Goal: Task Accomplishment & Management: Manage account settings

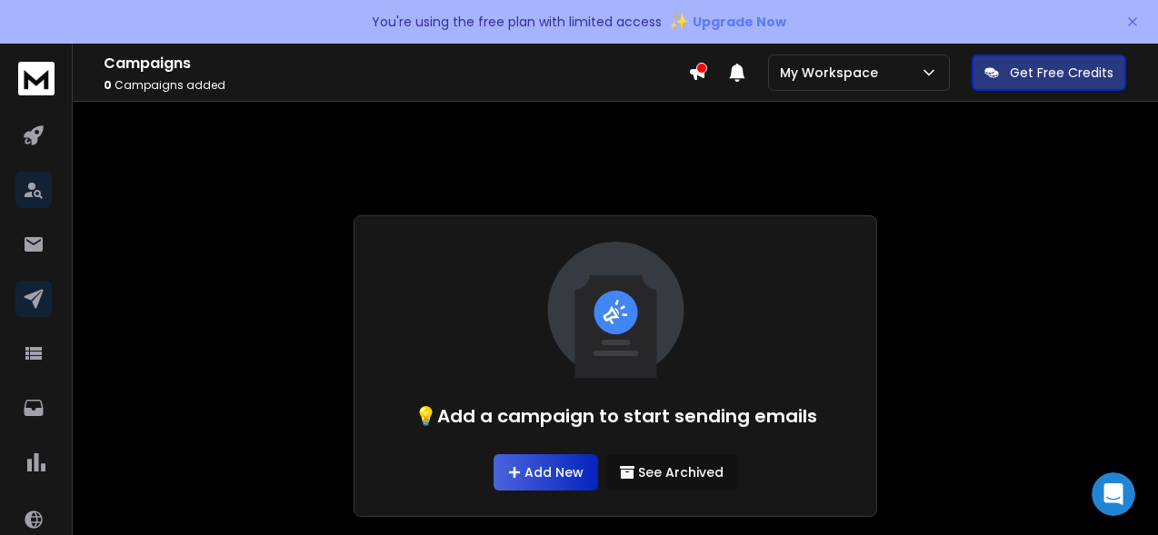
click at [32, 181] on icon at bounding box center [34, 190] width 22 height 22
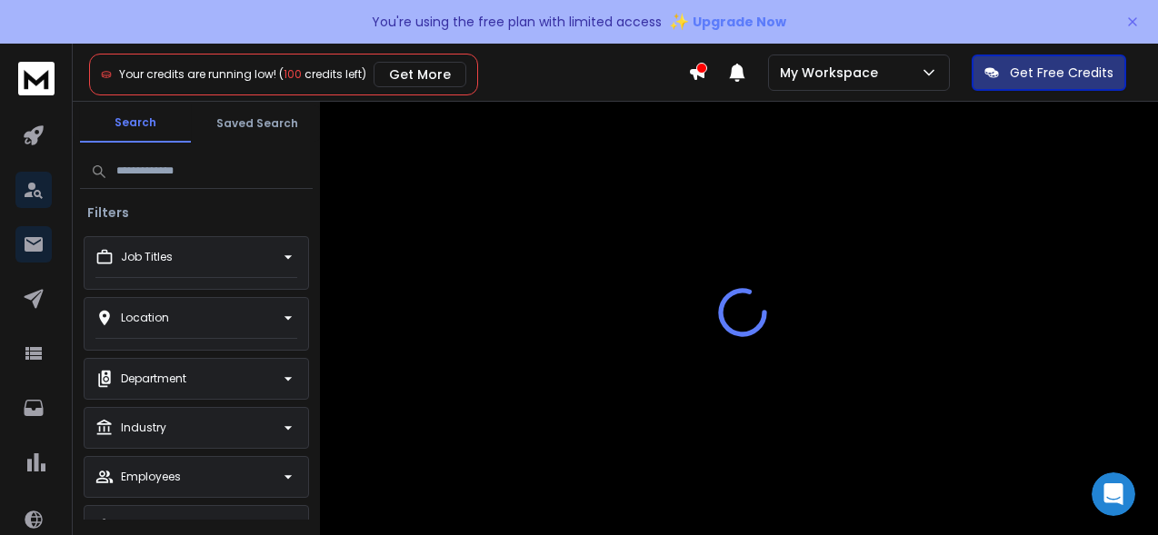
click at [39, 241] on icon at bounding box center [34, 245] width 22 height 22
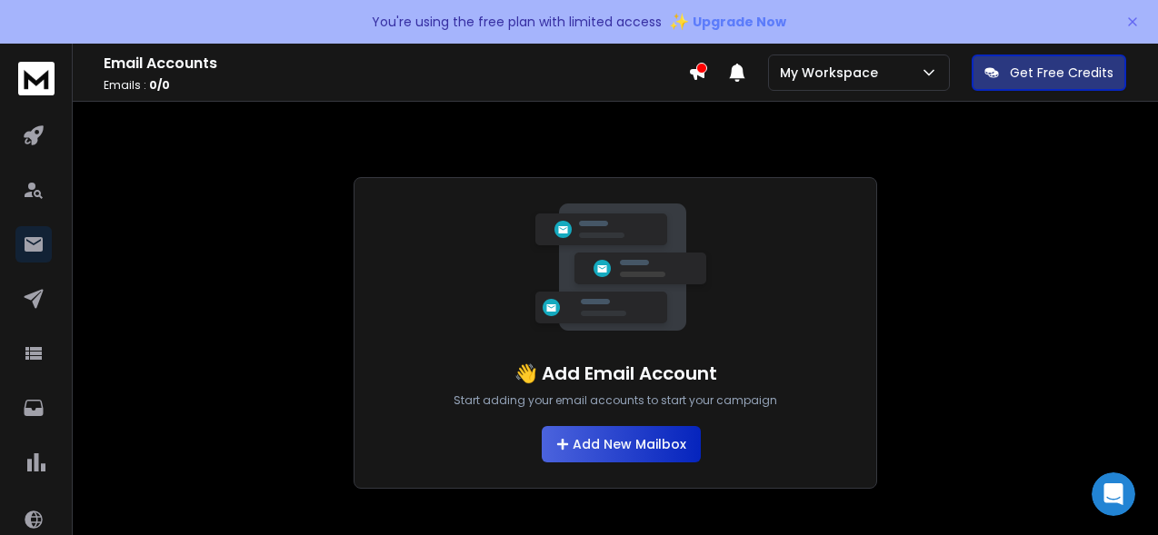
click at [642, 446] on button "Add New Mailbox" at bounding box center [621, 444] width 159 height 36
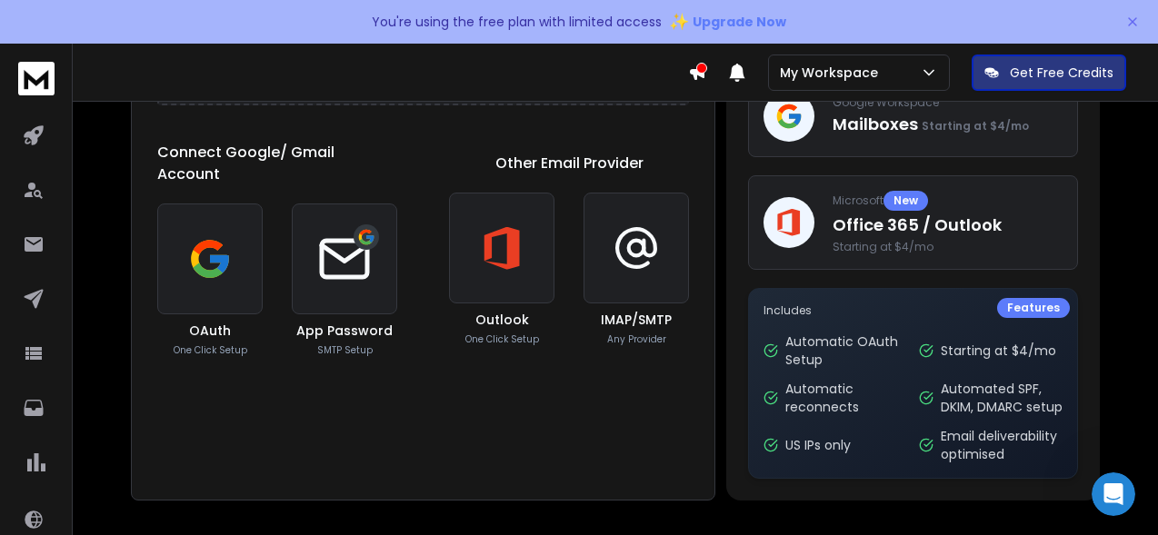
scroll to position [272, 0]
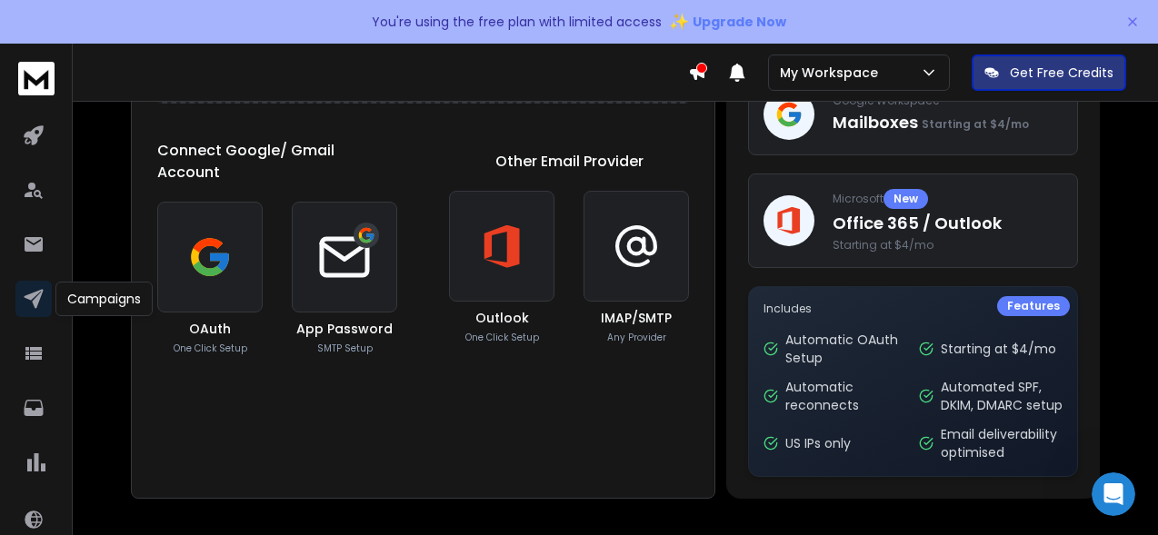
click at [38, 294] on icon at bounding box center [34, 299] width 22 height 22
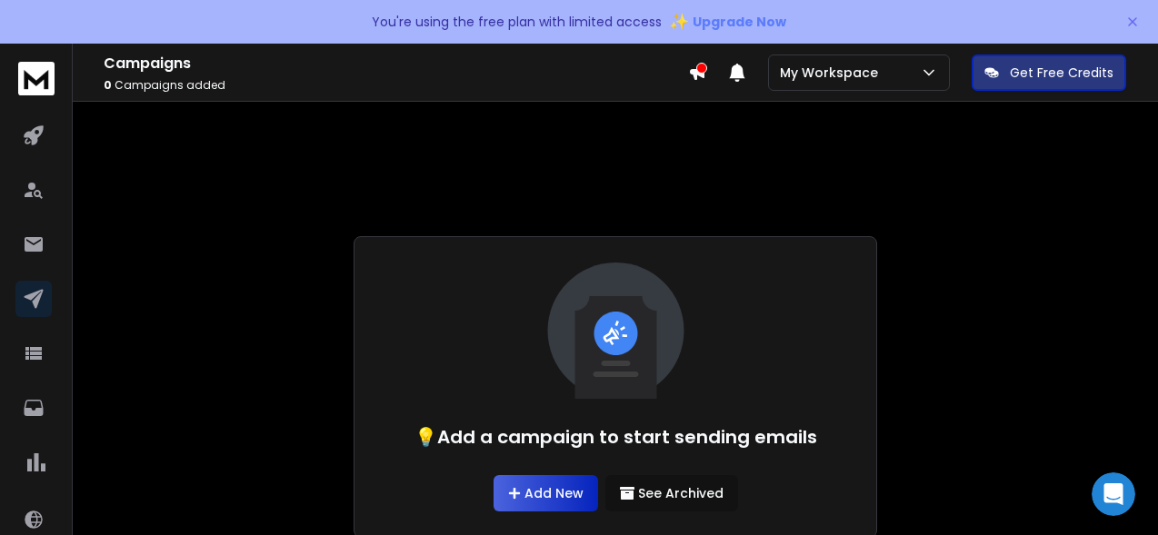
scroll to position [21, 0]
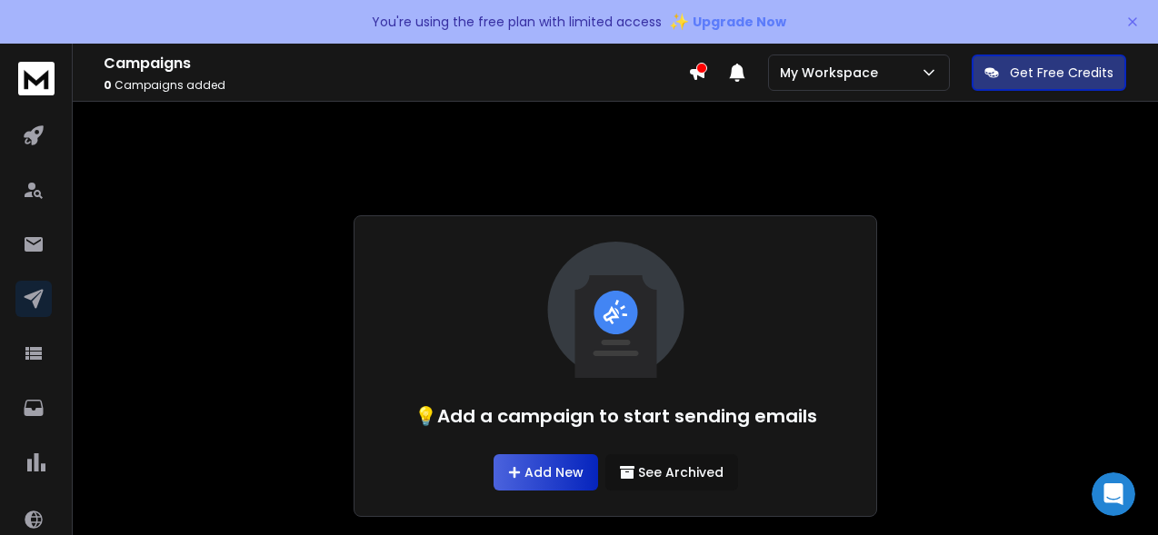
click at [682, 471] on button "See Archived" at bounding box center [671, 473] width 133 height 36
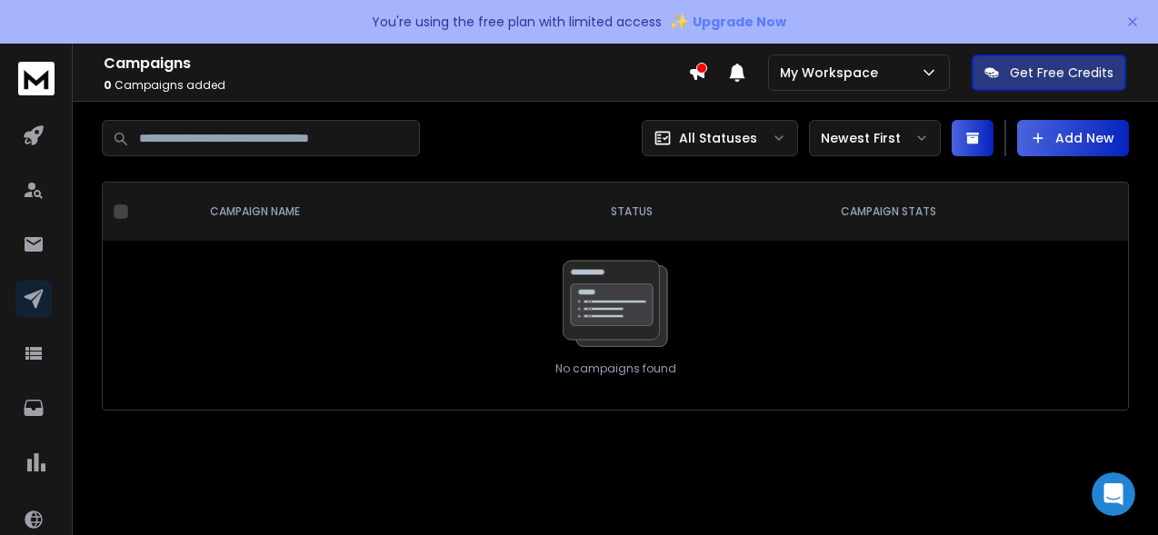
scroll to position [0, 0]
click at [1109, 140] on button "Add New" at bounding box center [1087, 138] width 112 height 36
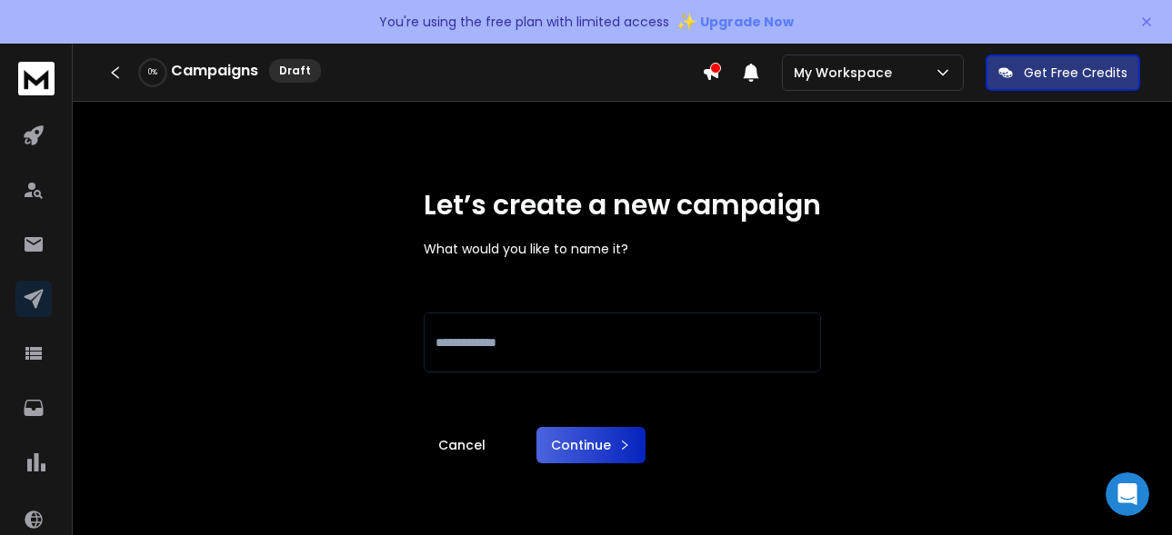
click at [572, 355] on input at bounding box center [622, 343] width 397 height 60
type input "**********"
click at [577, 450] on button "Continue" at bounding box center [590, 445] width 109 height 36
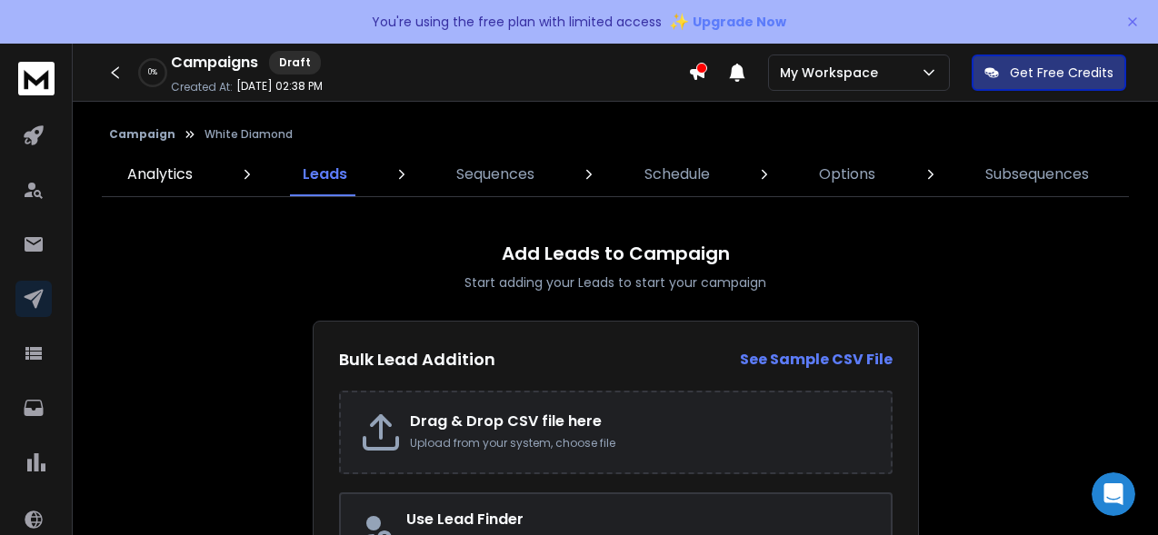
click at [198, 181] on link "Analytics" at bounding box center [159, 175] width 87 height 44
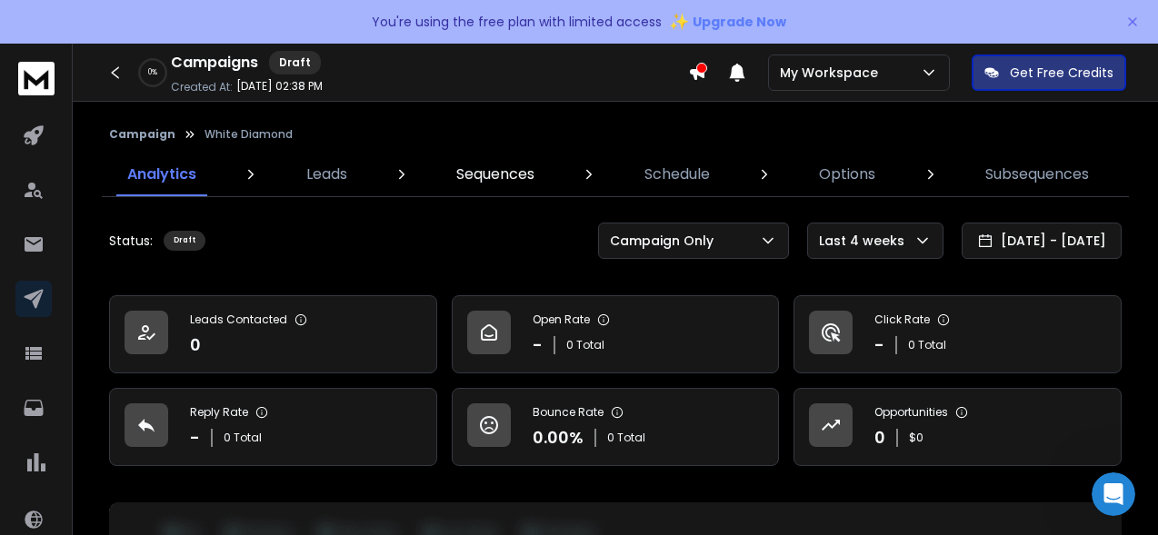
click at [485, 176] on p "Sequences" at bounding box center [495, 175] width 78 height 22
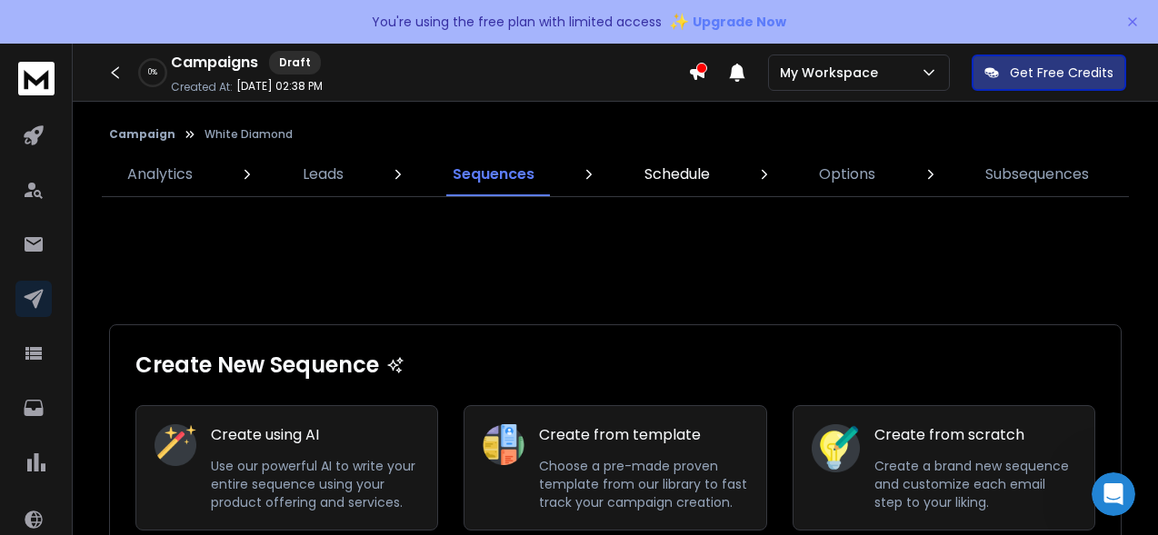
click at [667, 173] on p "Schedule" at bounding box center [677, 175] width 65 height 22
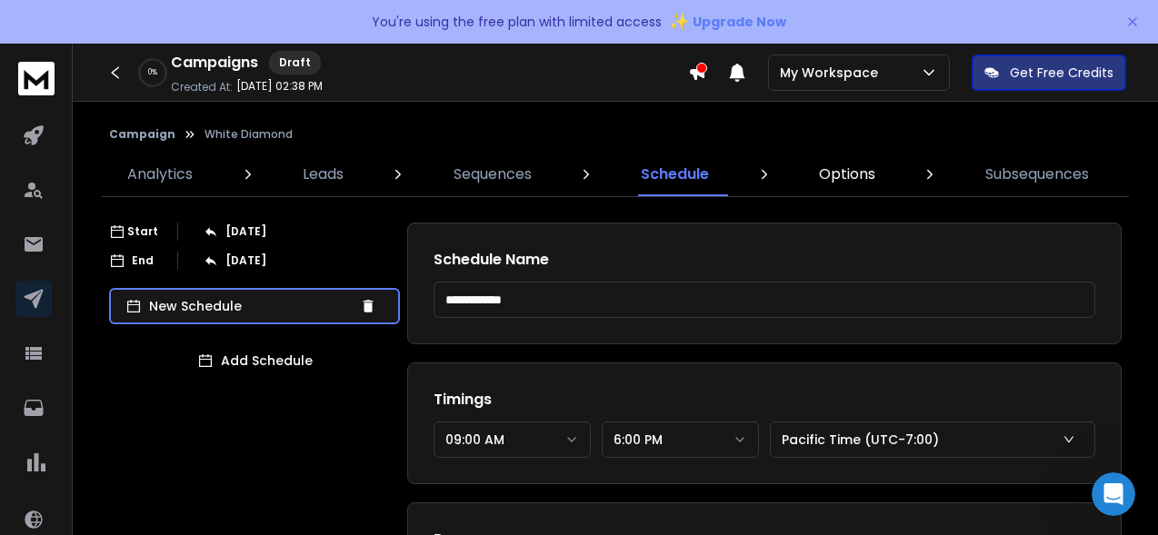
click at [838, 175] on p "Options" at bounding box center [847, 175] width 56 height 22
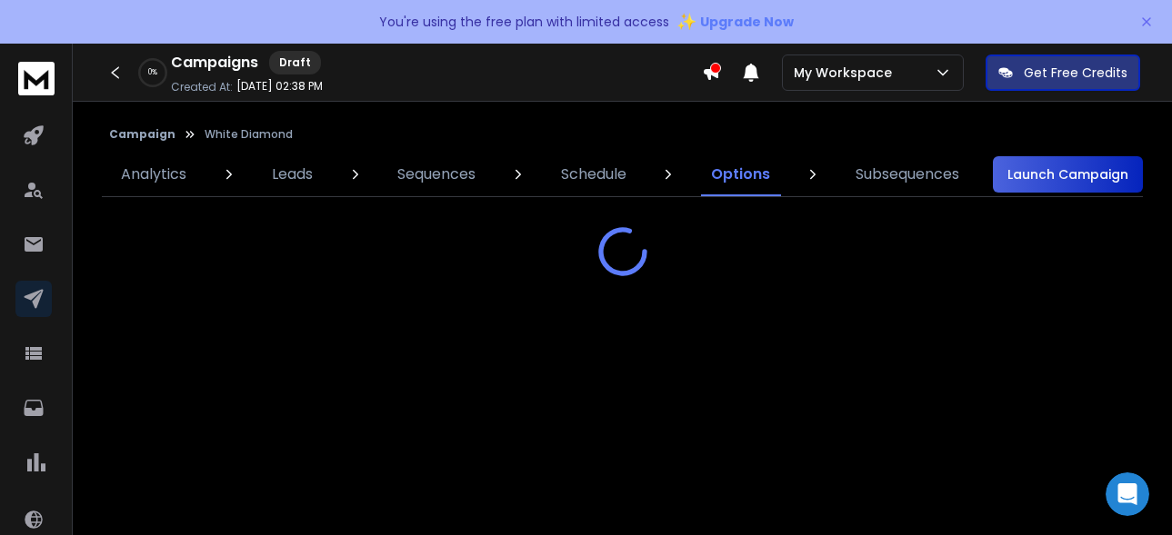
click at [1033, 169] on button "Launch Campaign" at bounding box center [1068, 174] width 150 height 36
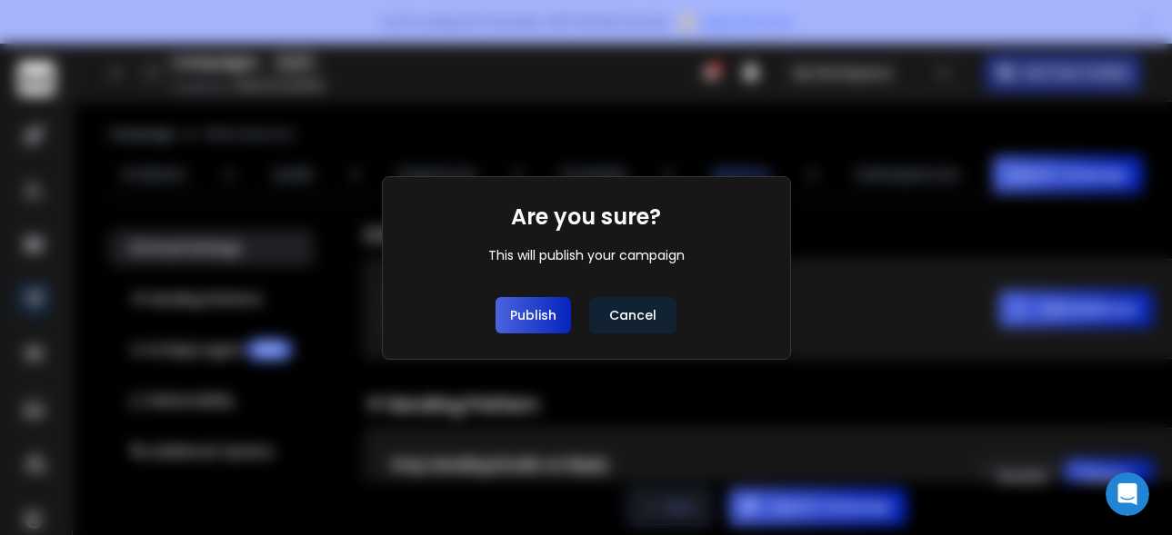
click at [642, 311] on button "Cancel" at bounding box center [632, 315] width 87 height 36
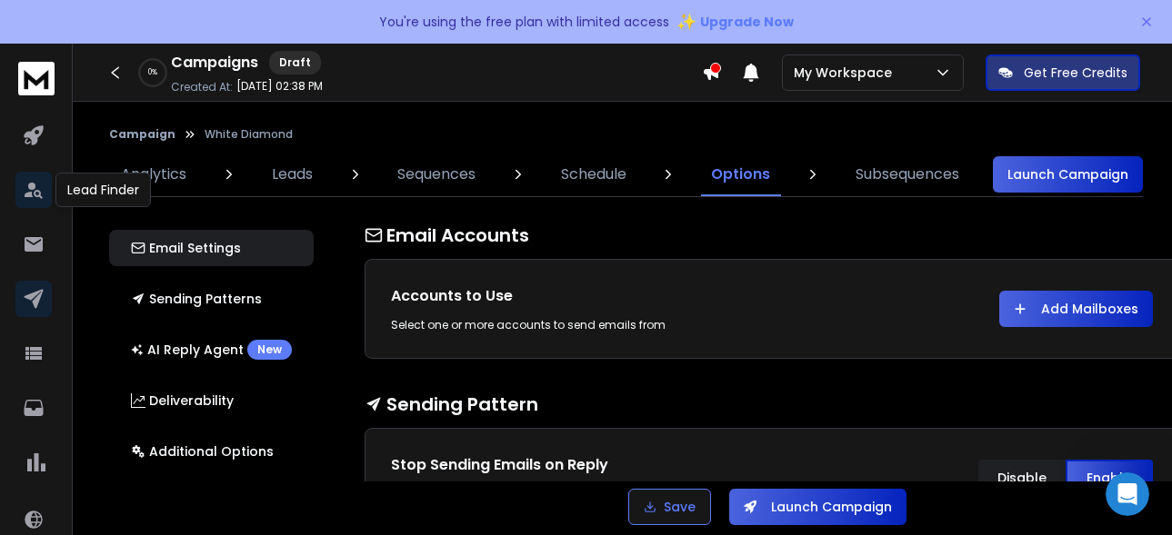
click at [37, 179] on icon at bounding box center [34, 190] width 22 height 22
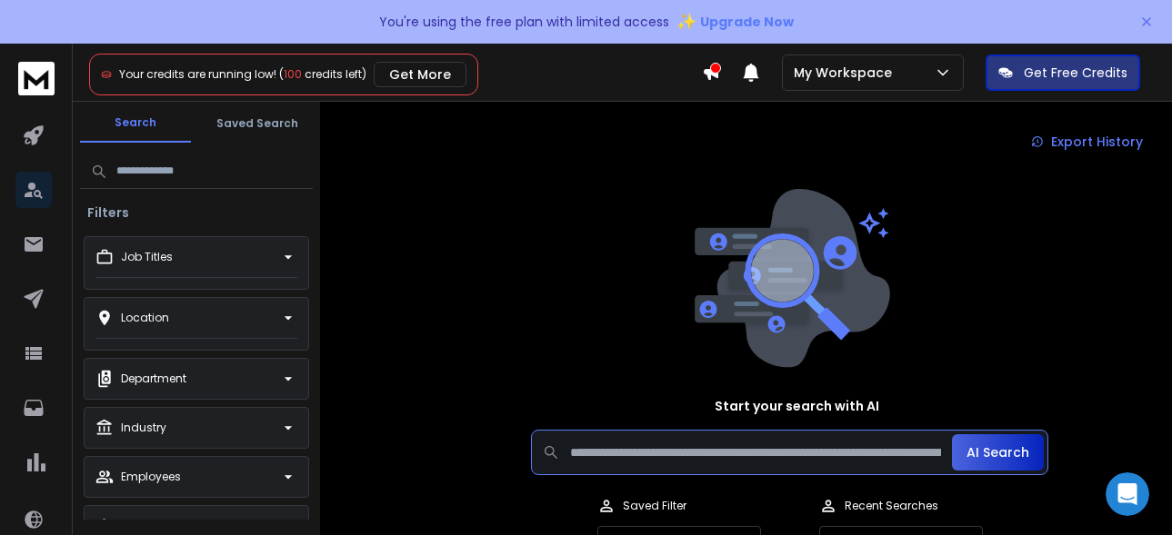
click at [262, 126] on button "Saved Search" at bounding box center [257, 123] width 111 height 36
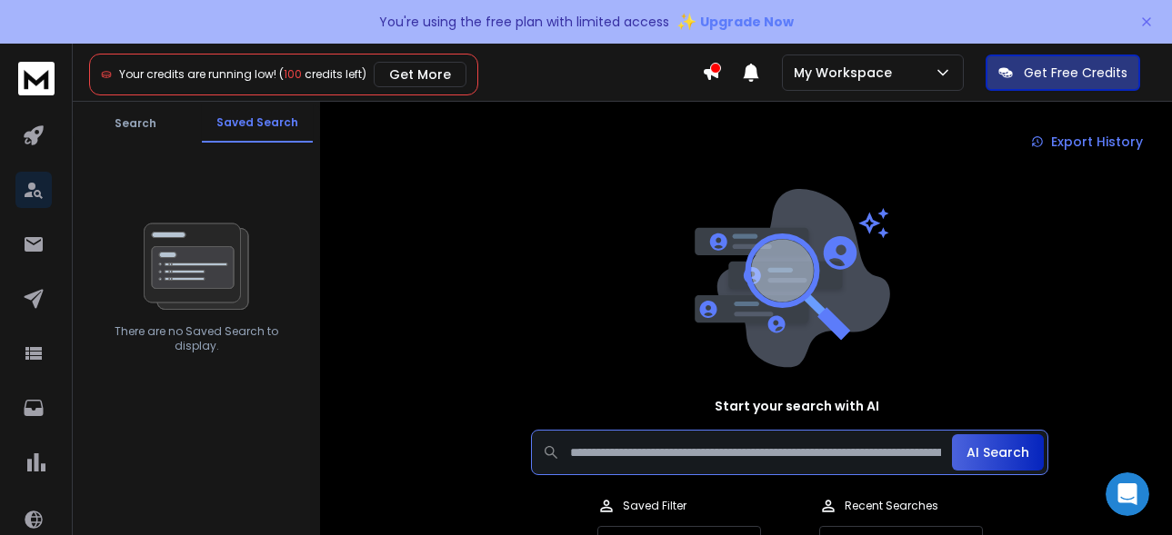
click at [149, 128] on button "Search" at bounding box center [135, 123] width 111 height 36
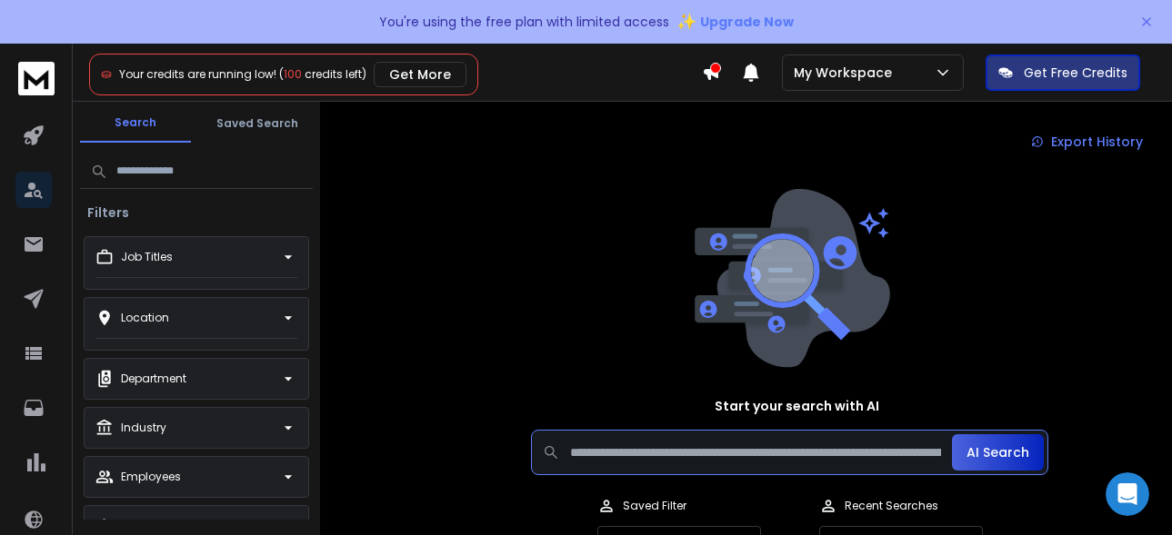
click at [236, 266] on div "Job Titles" at bounding box center [196, 263] width 225 height 54
click at [279, 258] on icon at bounding box center [288, 257] width 18 height 18
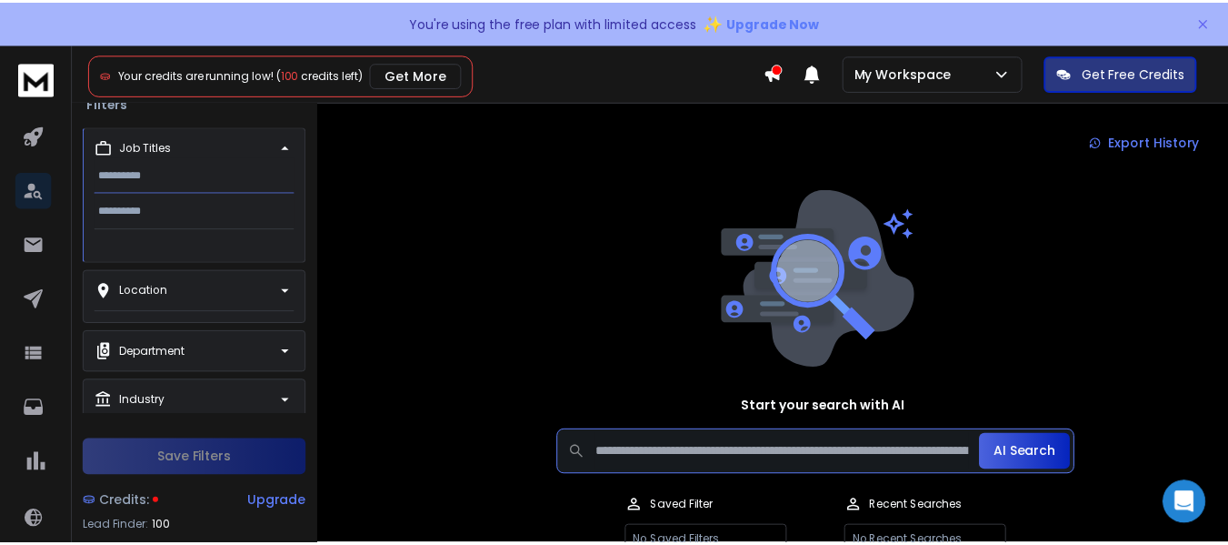
scroll to position [111, 0]
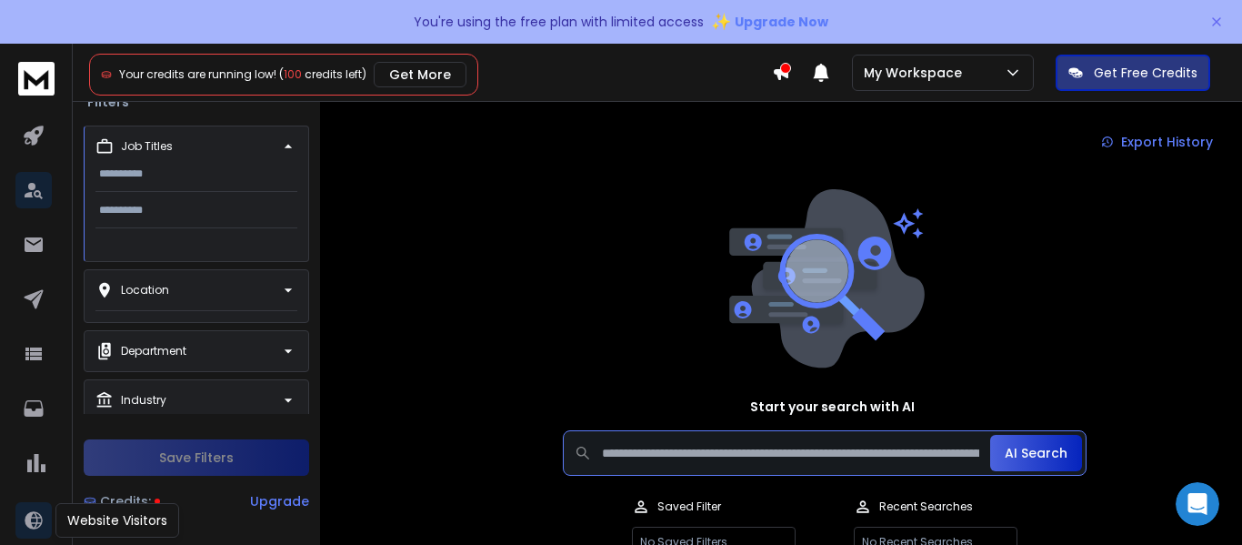
click at [27, 514] on icon at bounding box center [34, 520] width 18 height 18
click at [40, 510] on icon at bounding box center [34, 520] width 22 height 22
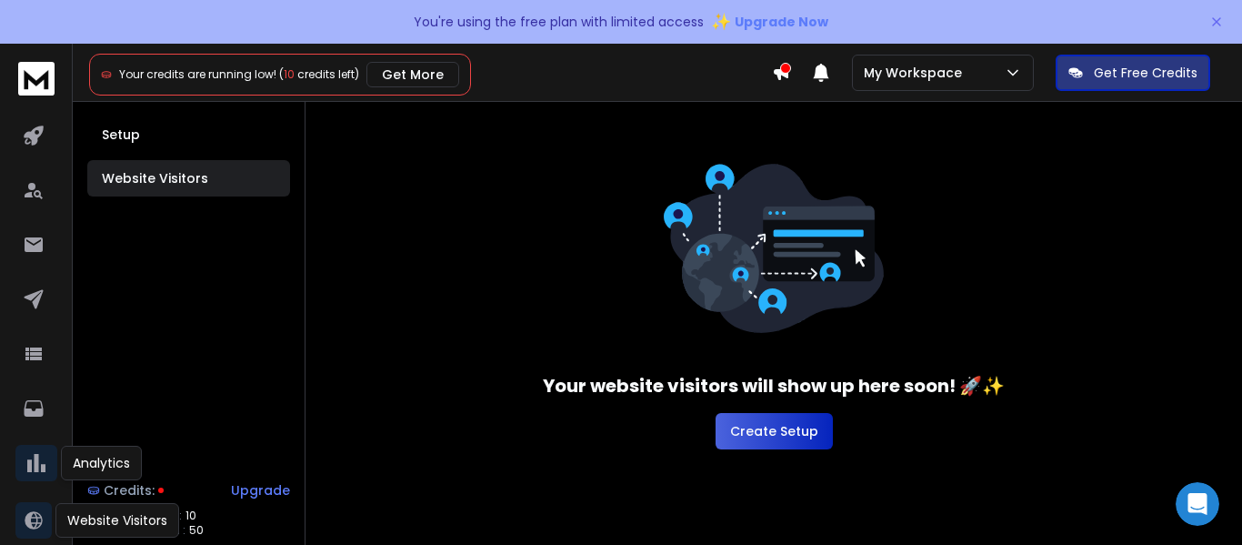
click at [38, 455] on icon at bounding box center [36, 463] width 18 height 18
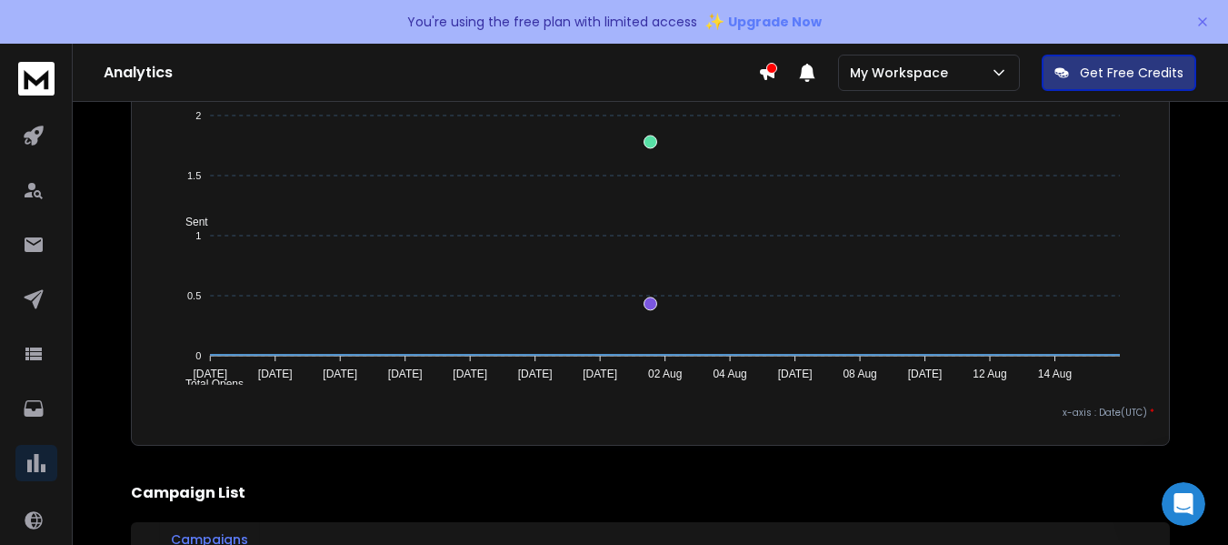
scroll to position [454, 0]
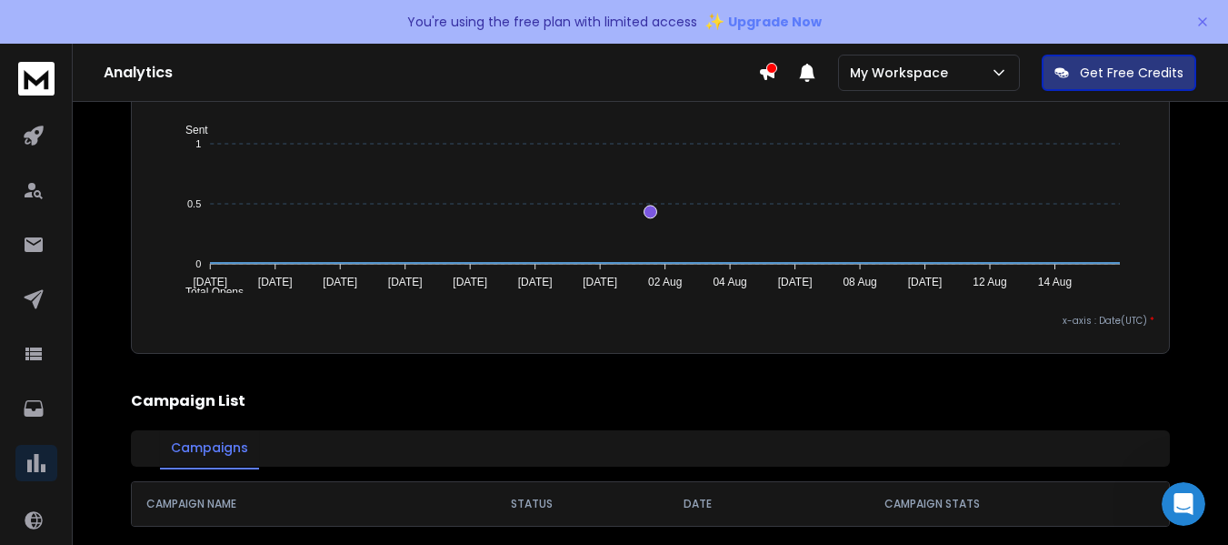
click at [432, 478] on div "Campaigns CAMPAIGN NAME STATUS DATE CAMPAIGN STATS" at bounding box center [650, 478] width 1039 height 96
click at [195, 444] on button "Campaigns" at bounding box center [209, 448] width 99 height 42
click at [362, 447] on div "Campaigns" at bounding box center [650, 448] width 1039 height 36
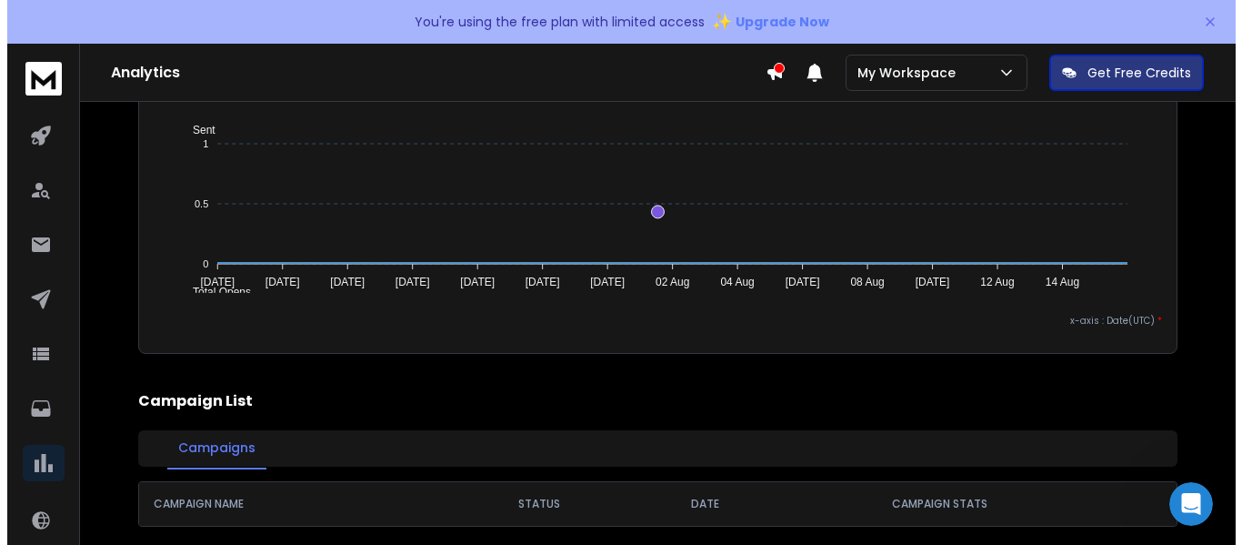
scroll to position [0, 0]
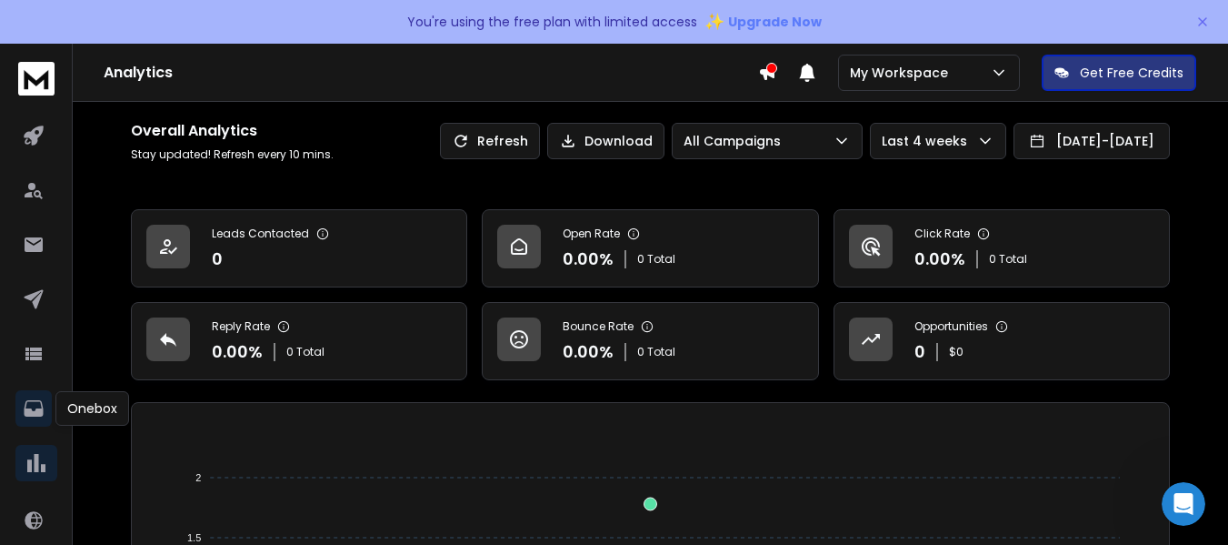
click at [29, 399] on icon at bounding box center [34, 408] width 22 height 22
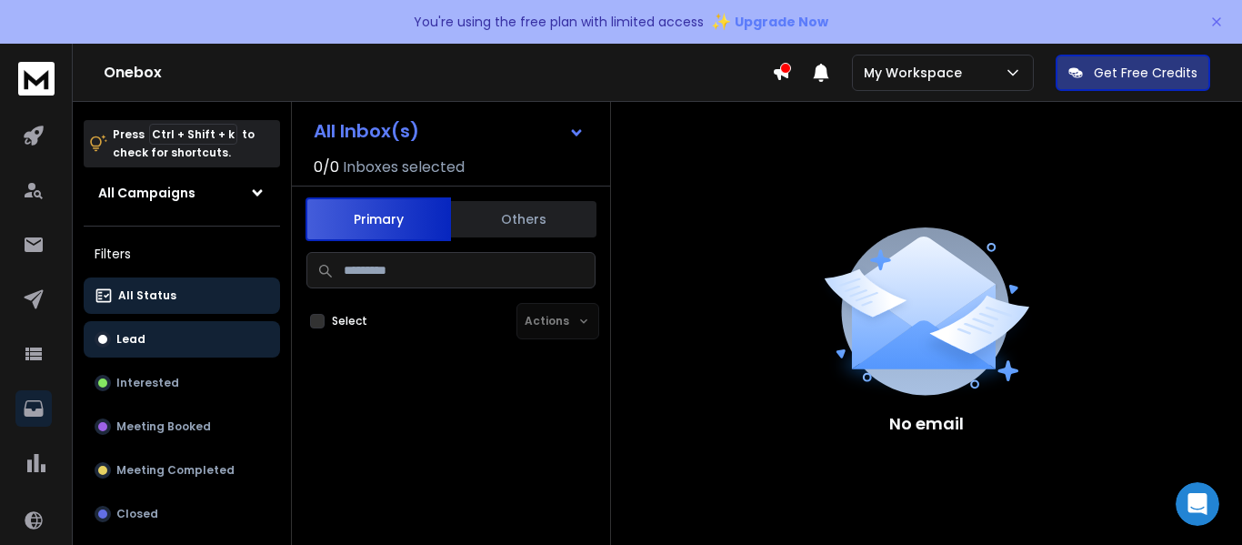
click at [165, 338] on button "Lead" at bounding box center [182, 339] width 196 height 36
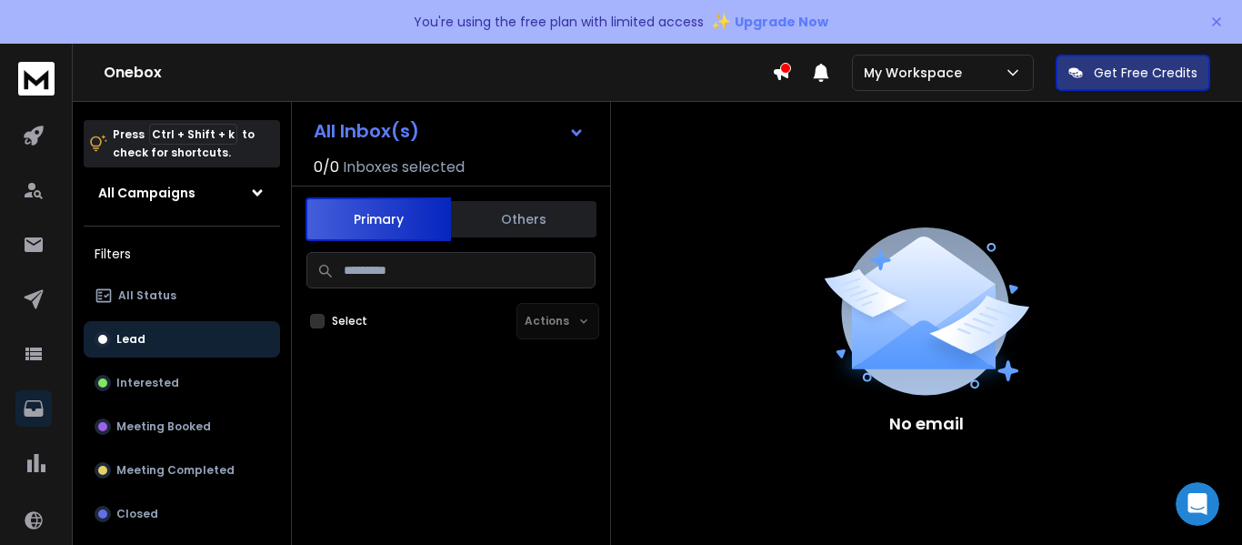
click at [162, 372] on button "Interested" at bounding box center [182, 383] width 196 height 36
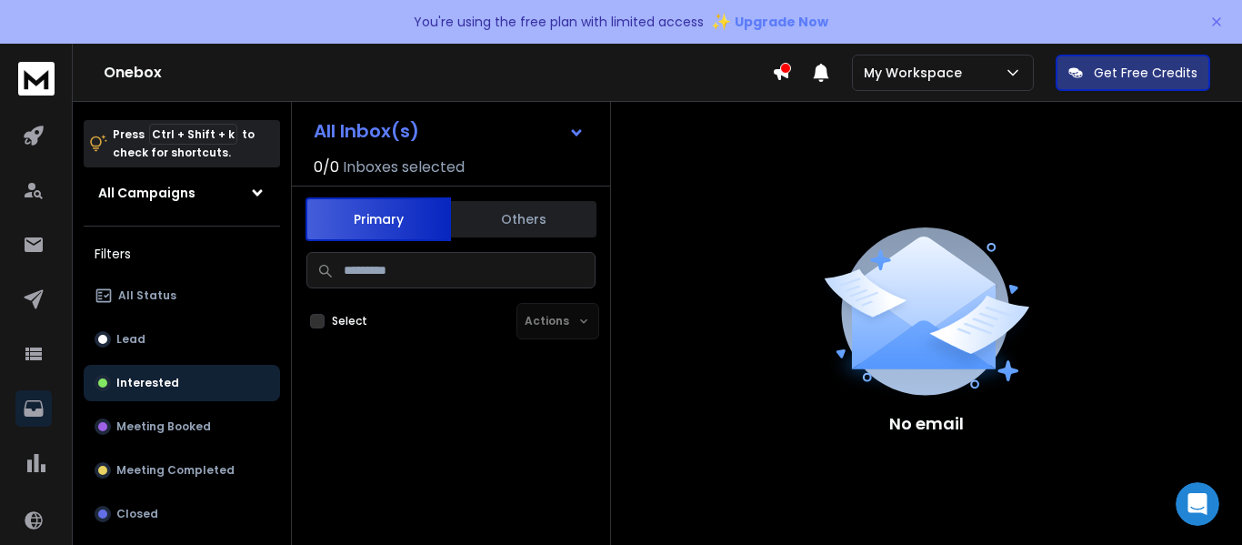
click at [555, 216] on button "Others" at bounding box center [523, 219] width 145 height 40
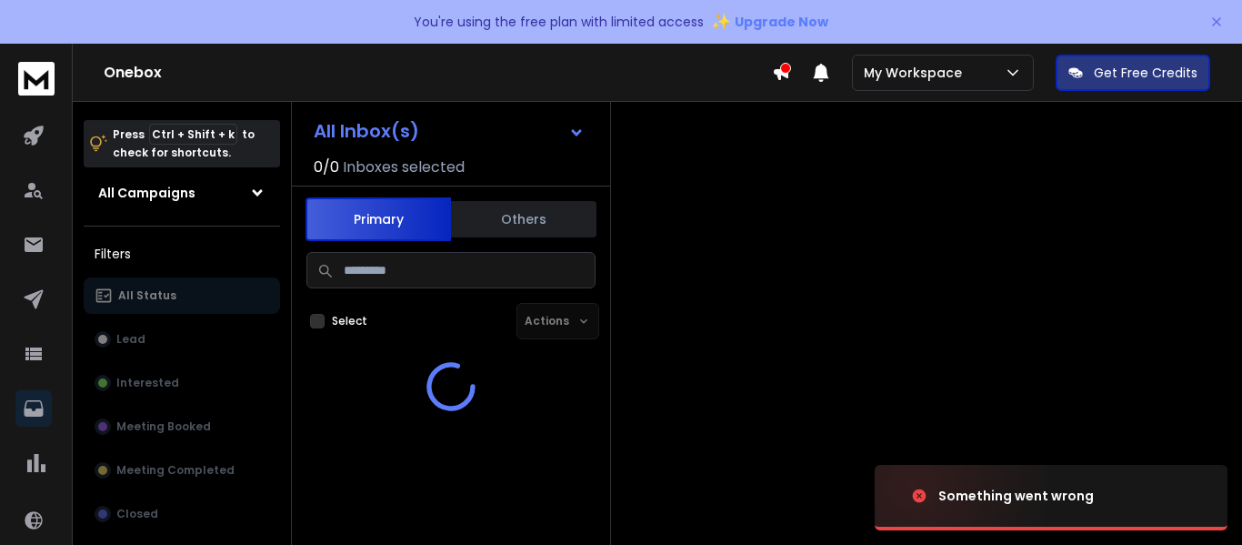
click at [405, 214] on button "Primary" at bounding box center [377, 219] width 145 height 44
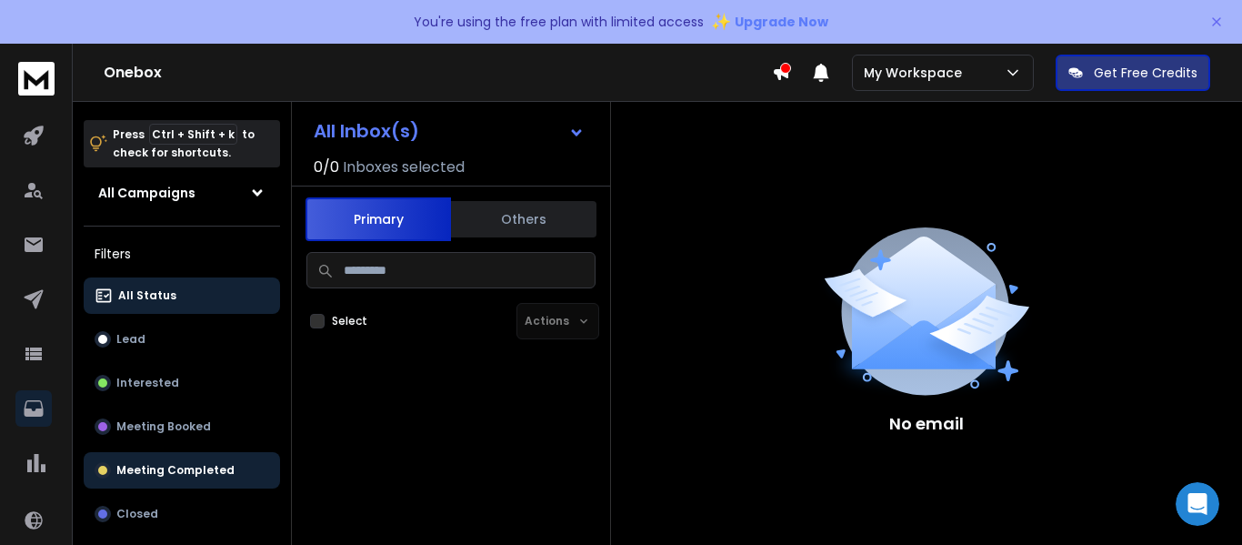
click at [187, 463] on p "Meeting Completed" at bounding box center [175, 470] width 118 height 15
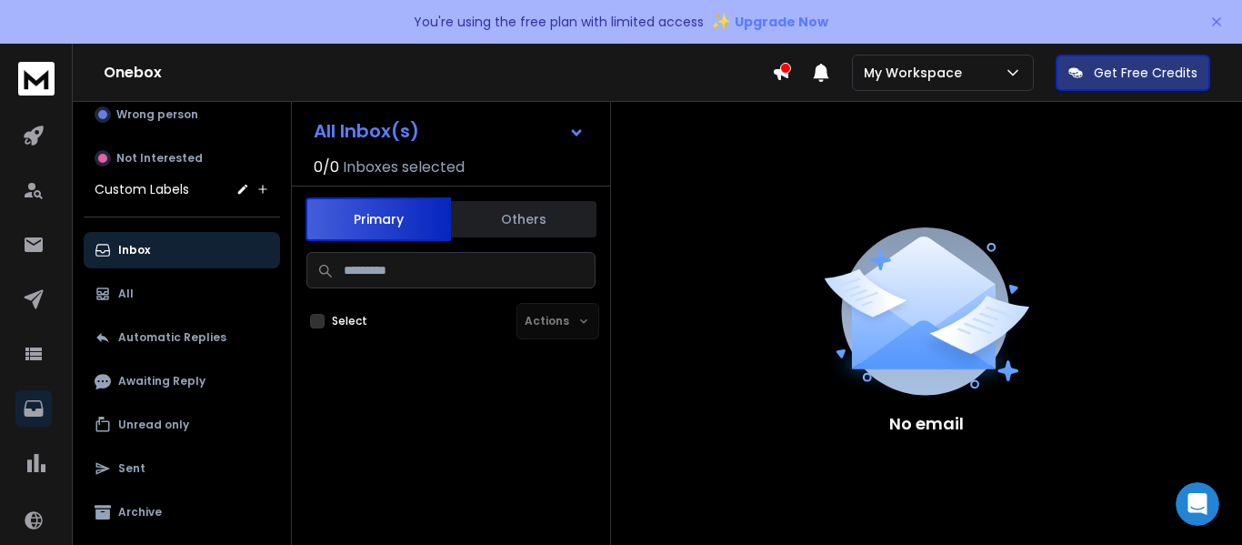
scroll to position [500, 0]
click at [165, 279] on button "All" at bounding box center [182, 293] width 196 height 36
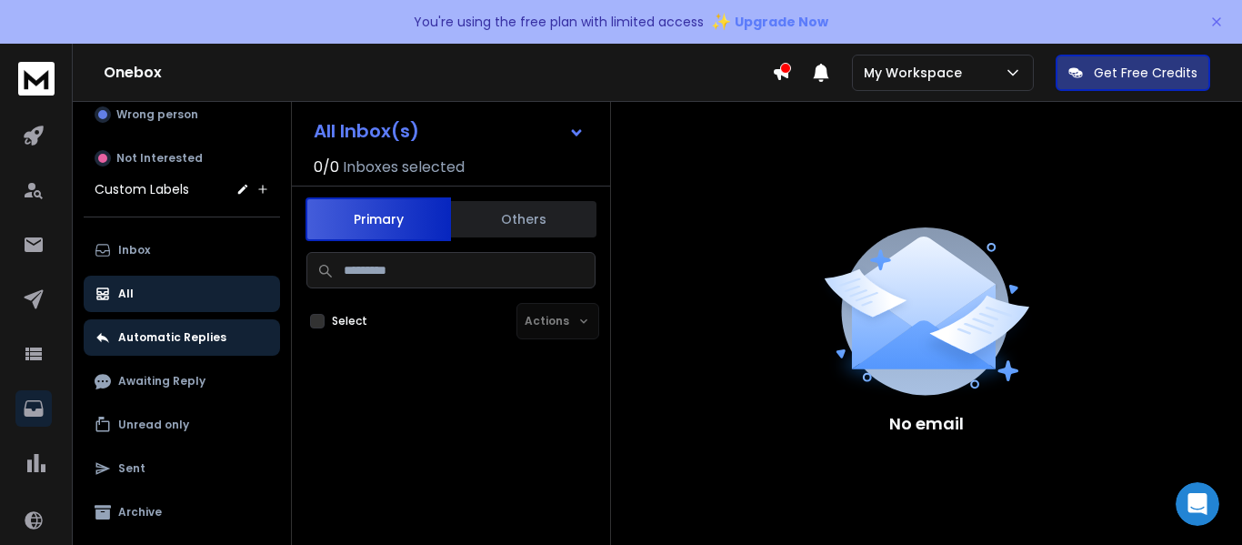
click at [155, 326] on div "Automatic Replies" at bounding box center [161, 337] width 132 height 22
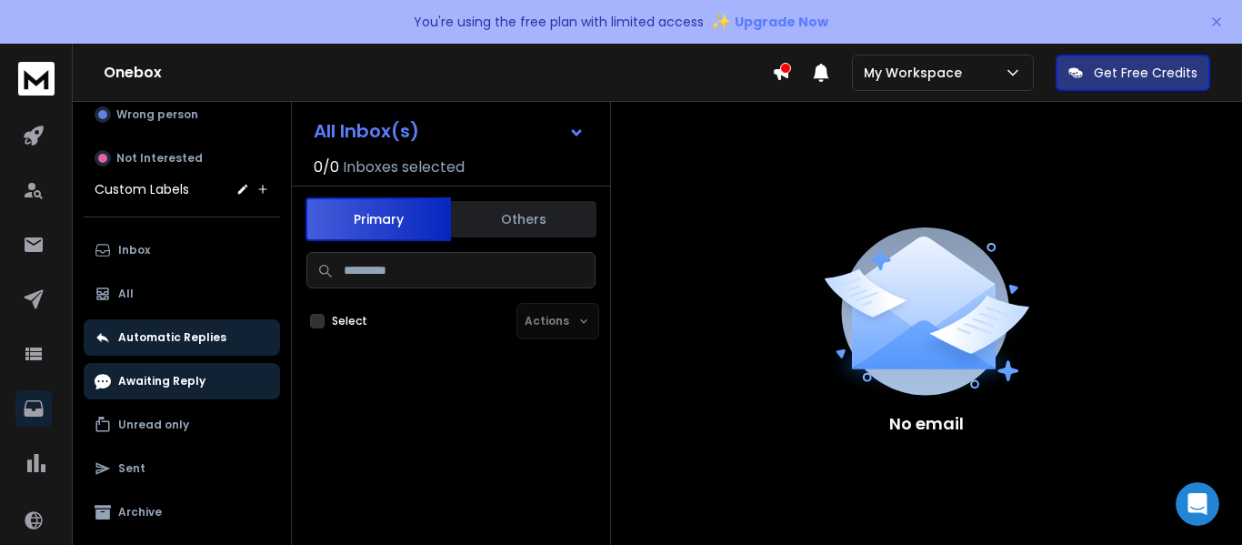
click at [159, 374] on p "Awaiting Reply" at bounding box center [161, 381] width 87 height 15
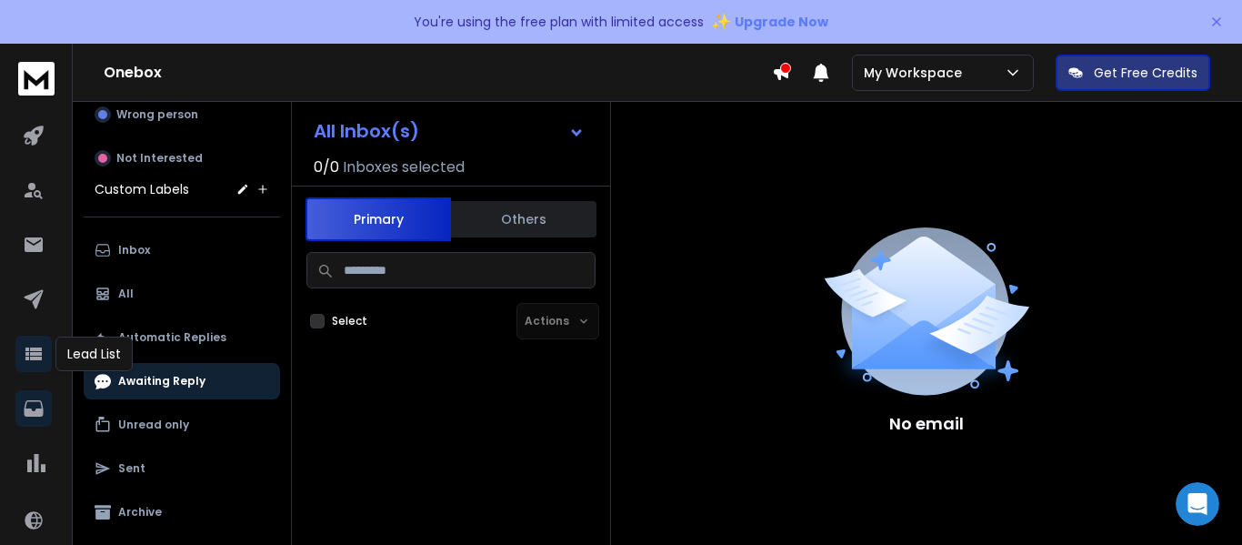
click at [46, 358] on link at bounding box center [33, 353] width 36 height 36
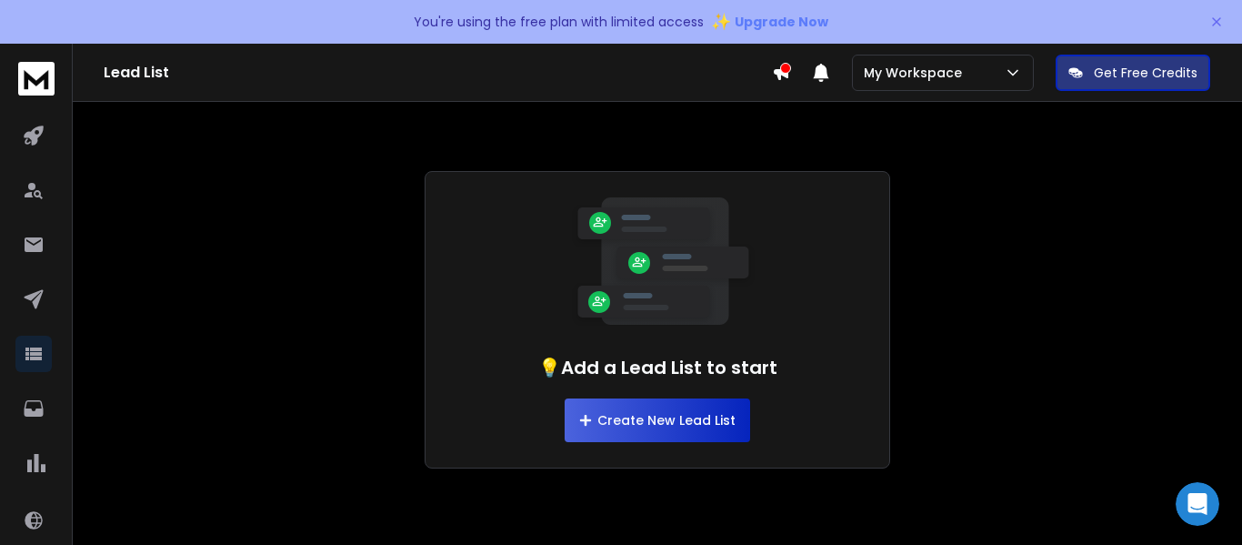
click at [683, 406] on button "Create New Lead List" at bounding box center [657, 420] width 185 height 44
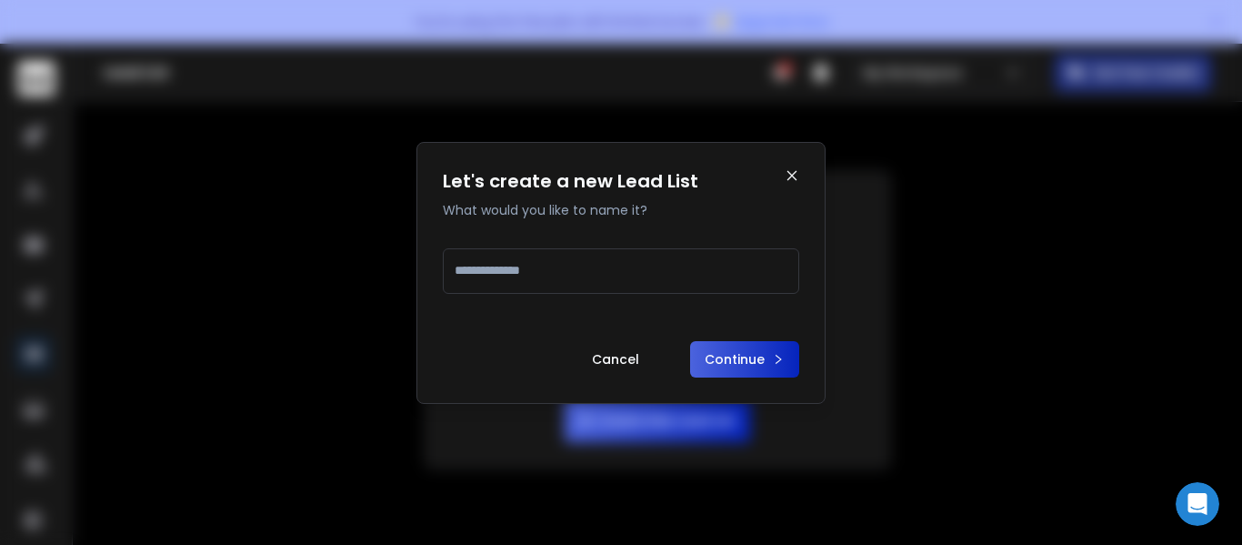
click at [541, 272] on input at bounding box center [621, 270] width 356 height 45
type input "**********"
click at [745, 360] on button "Continue" at bounding box center [744, 359] width 109 height 36
click at [765, 355] on button "Continue" at bounding box center [744, 359] width 109 height 36
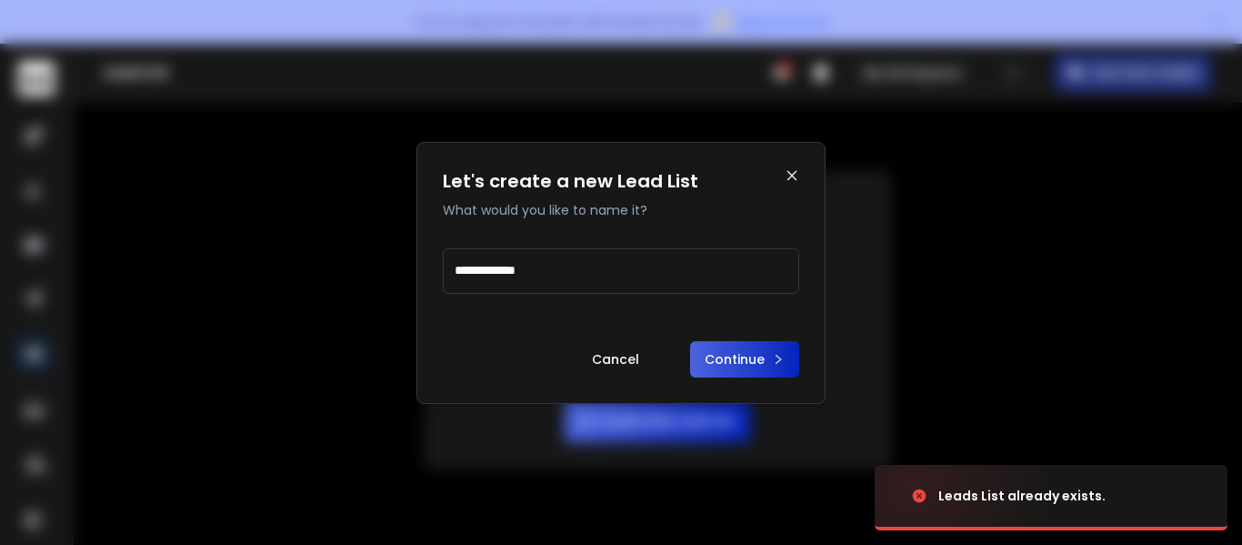
click at [792, 174] on icon at bounding box center [792, 175] width 15 height 15
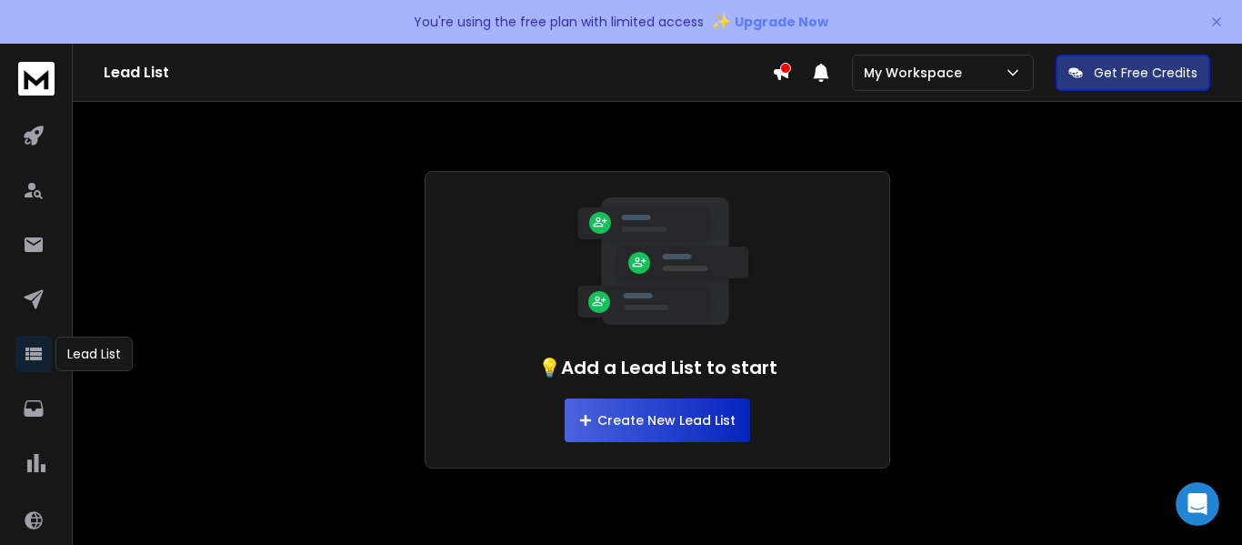
click at [35, 337] on link at bounding box center [33, 353] width 36 height 36
click at [44, 351] on icon at bounding box center [34, 354] width 22 height 22
click at [40, 293] on icon at bounding box center [33, 298] width 19 height 19
click at [35, 346] on icon at bounding box center [34, 354] width 22 height 22
click at [35, 300] on icon at bounding box center [33, 298] width 19 height 19
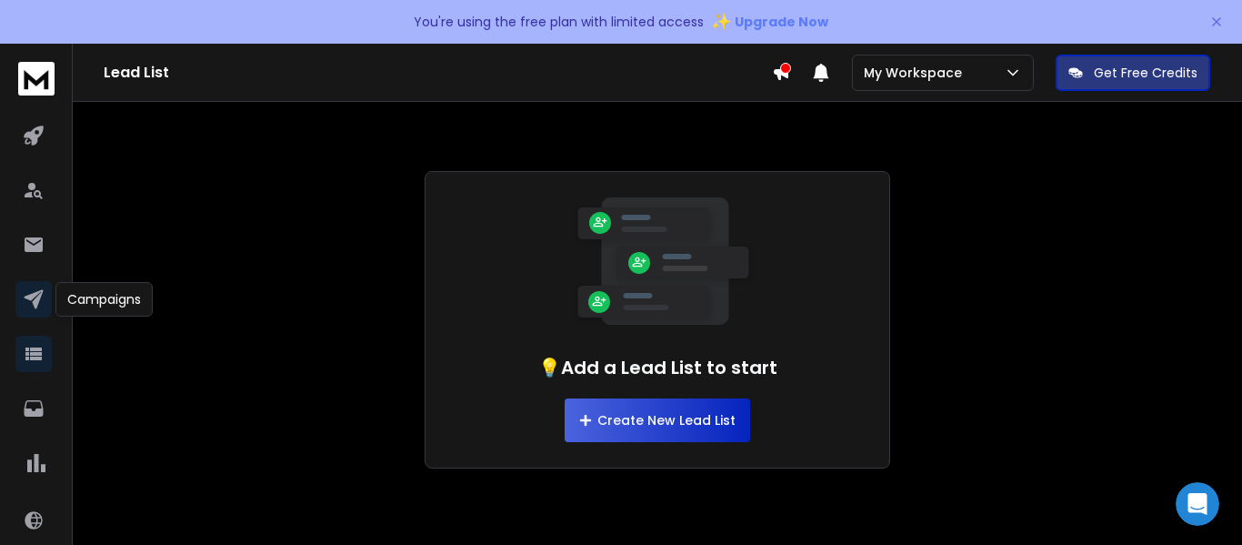
click at [36, 300] on icon at bounding box center [33, 298] width 19 height 19
click at [41, 297] on icon at bounding box center [34, 299] width 22 height 22
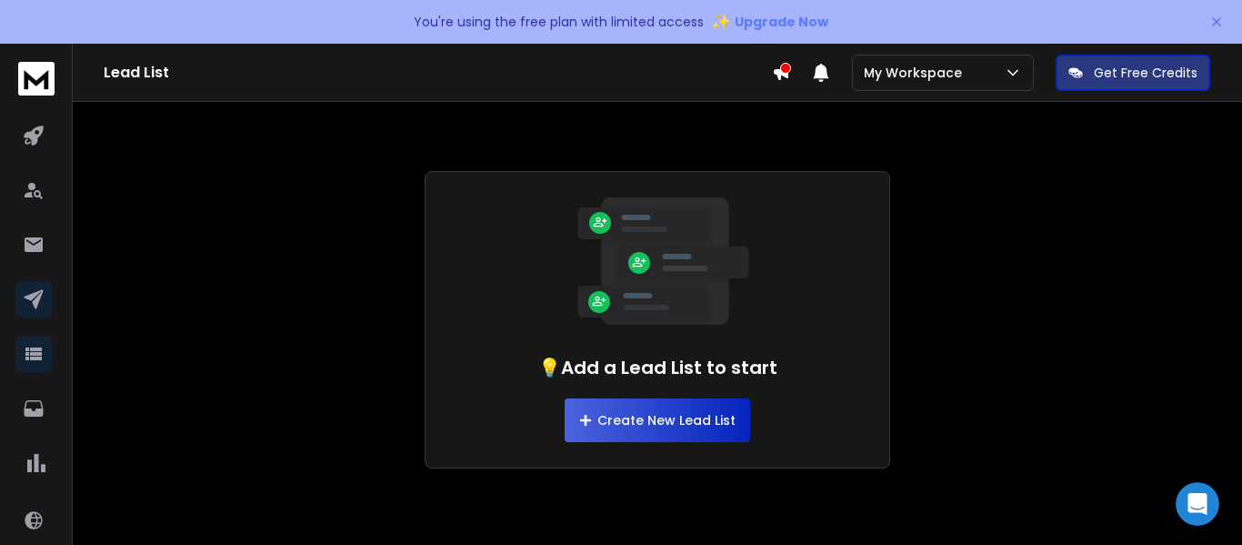
click at [42, 297] on icon at bounding box center [34, 299] width 22 height 22
click at [42, 295] on icon at bounding box center [34, 299] width 22 height 22
click at [31, 292] on icon at bounding box center [34, 299] width 22 height 22
click at [36, 405] on icon at bounding box center [34, 408] width 22 height 22
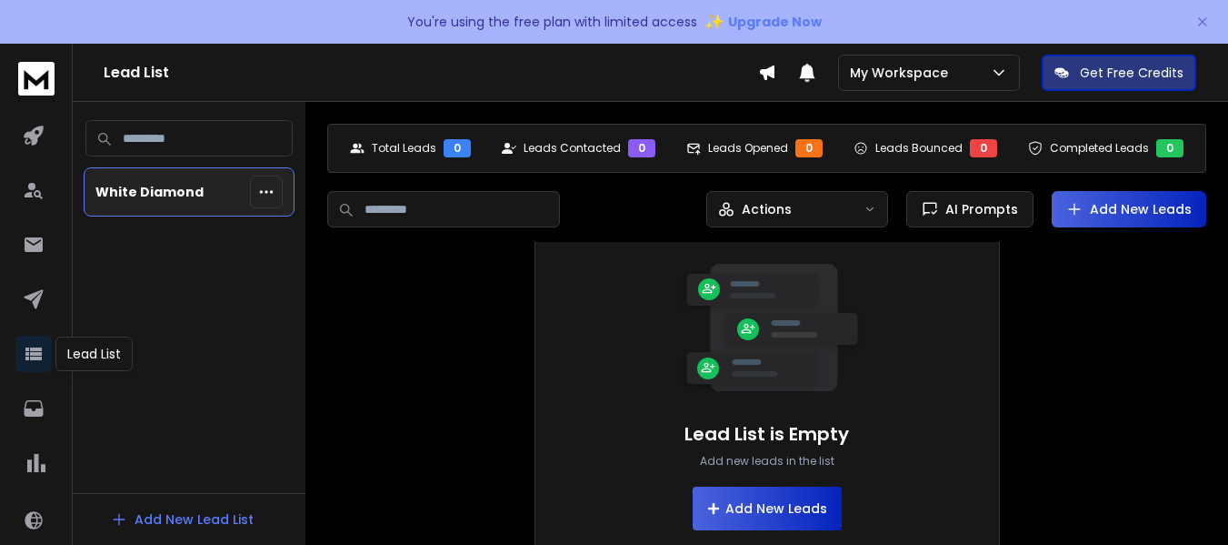
click at [43, 357] on icon at bounding box center [34, 354] width 22 height 22
click at [43, 262] on link at bounding box center [33, 244] width 36 height 36
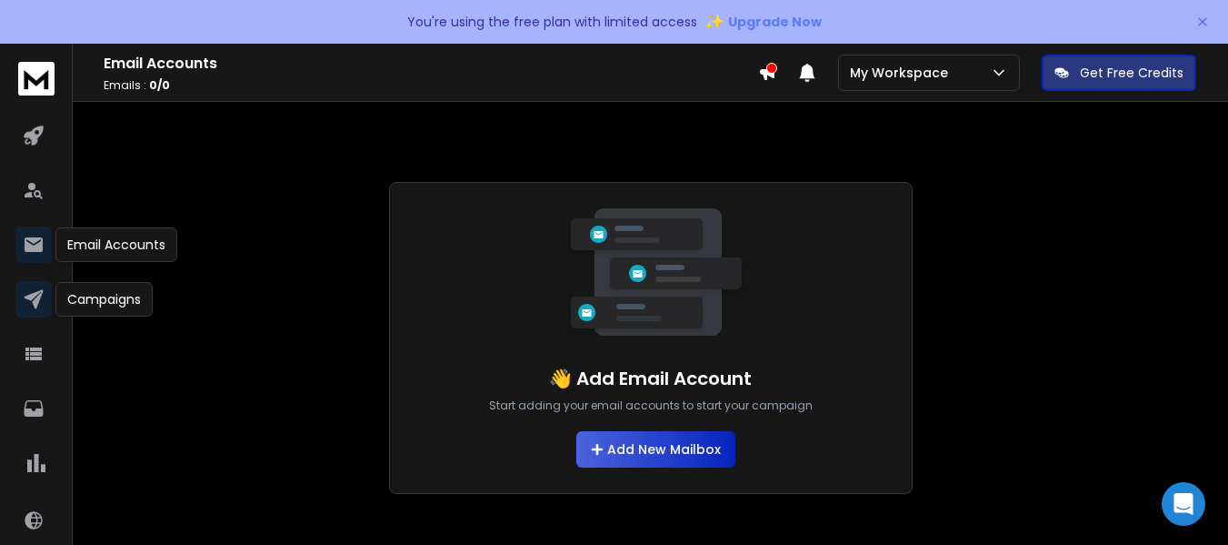
click at [44, 308] on icon at bounding box center [34, 299] width 22 height 22
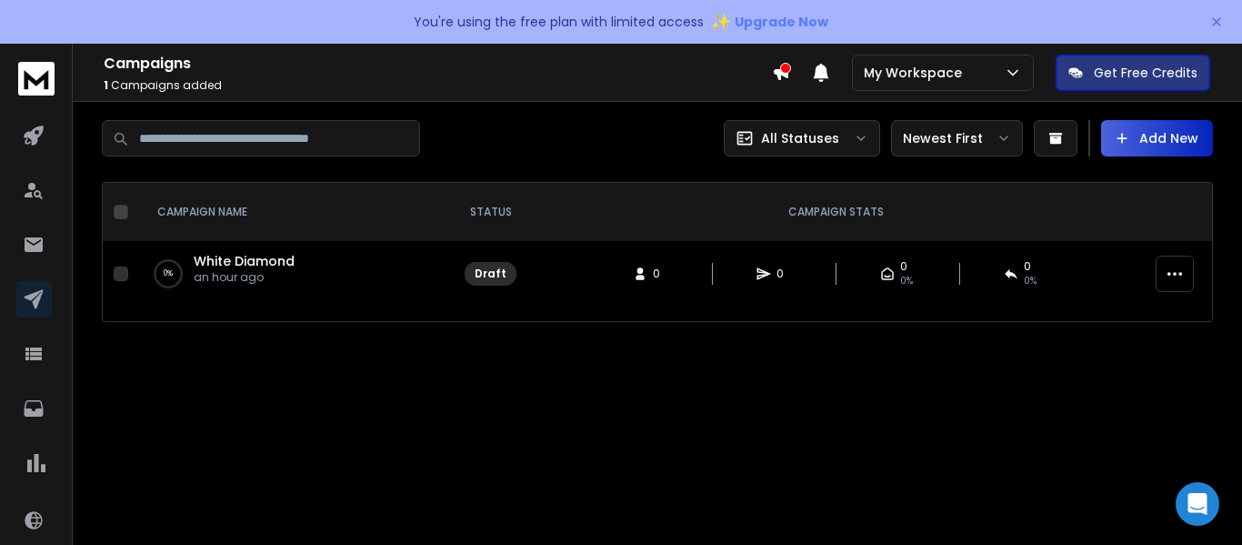
click at [1158, 269] on button "button" at bounding box center [1174, 273] width 38 height 36
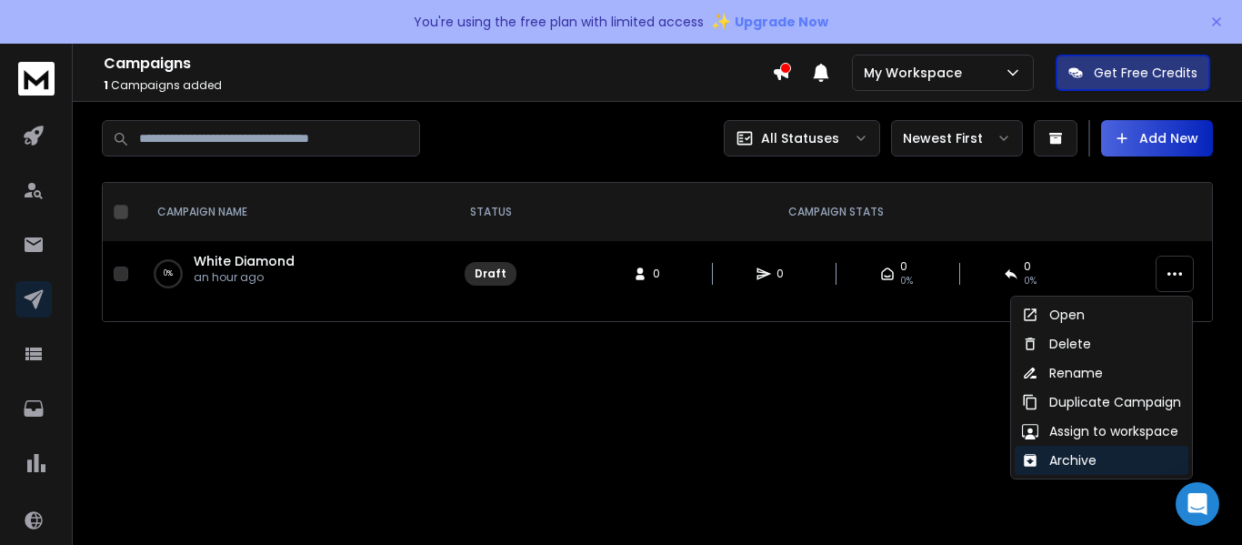
drag, startPoint x: 728, startPoint y: 412, endPoint x: 715, endPoint y: 402, distance: 16.2
click at [728, 411] on div "You're using the free plan with limited access ✨ Upgrade Now Get only verified …" at bounding box center [621, 272] width 1242 height 545
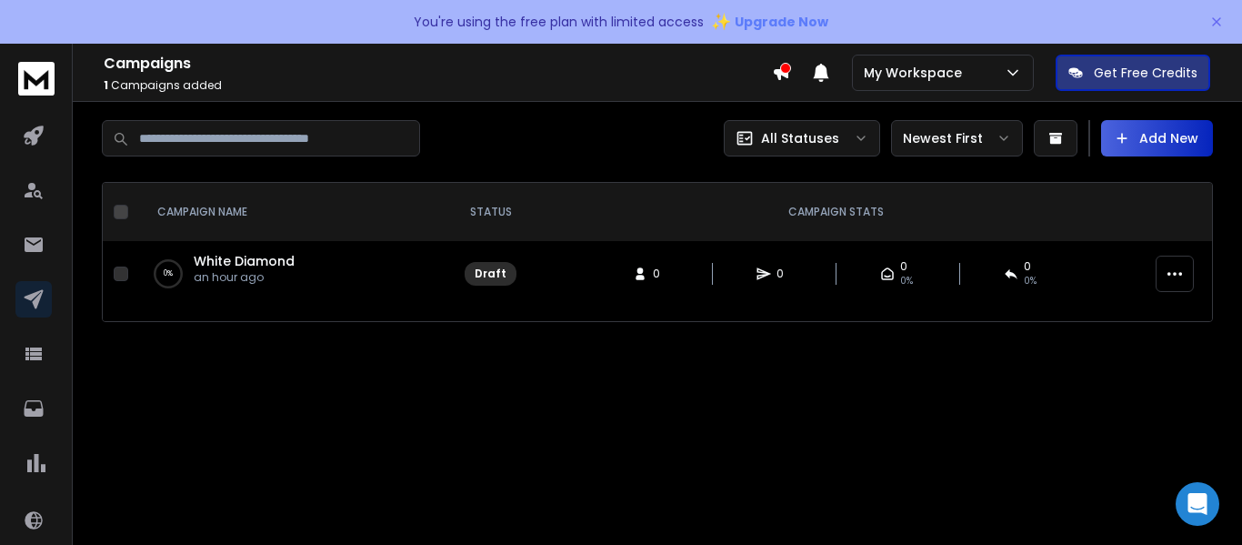
click at [1153, 266] on td at bounding box center [1178, 273] width 67 height 65
click at [1166, 272] on icon "button" at bounding box center [1174, 274] width 18 height 18
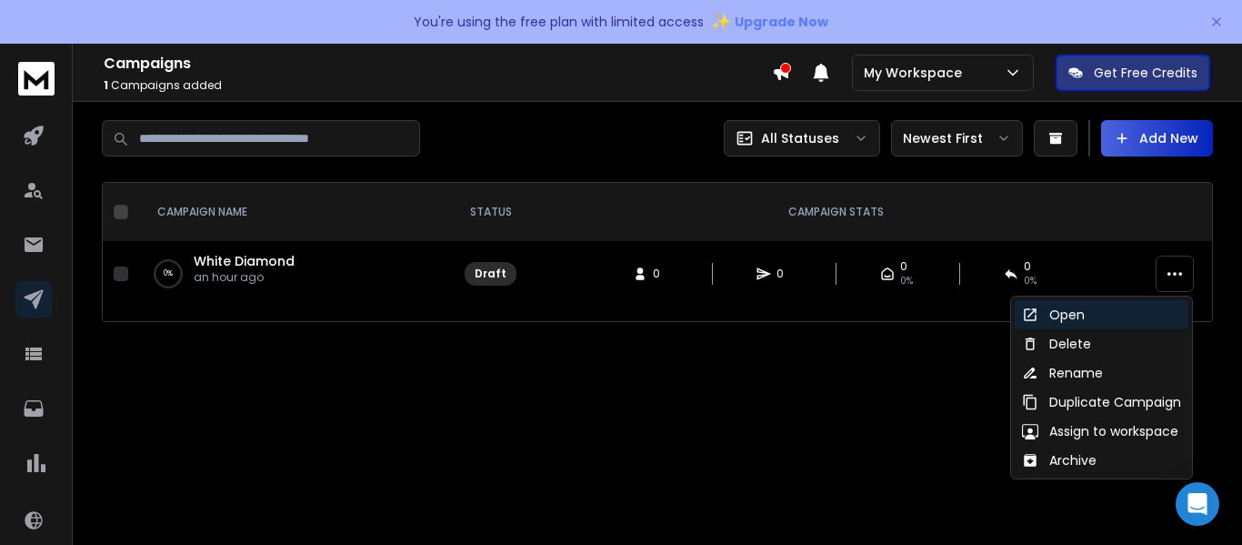
click at [1131, 308] on div "Open" at bounding box center [1102, 314] width 174 height 29
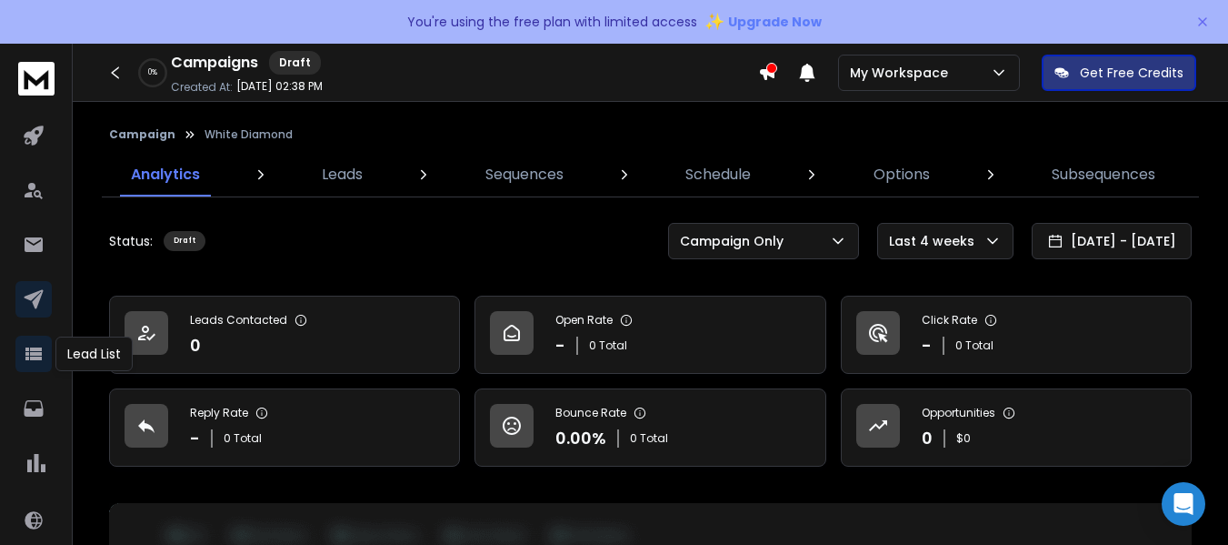
click at [29, 347] on icon at bounding box center [34, 354] width 22 height 22
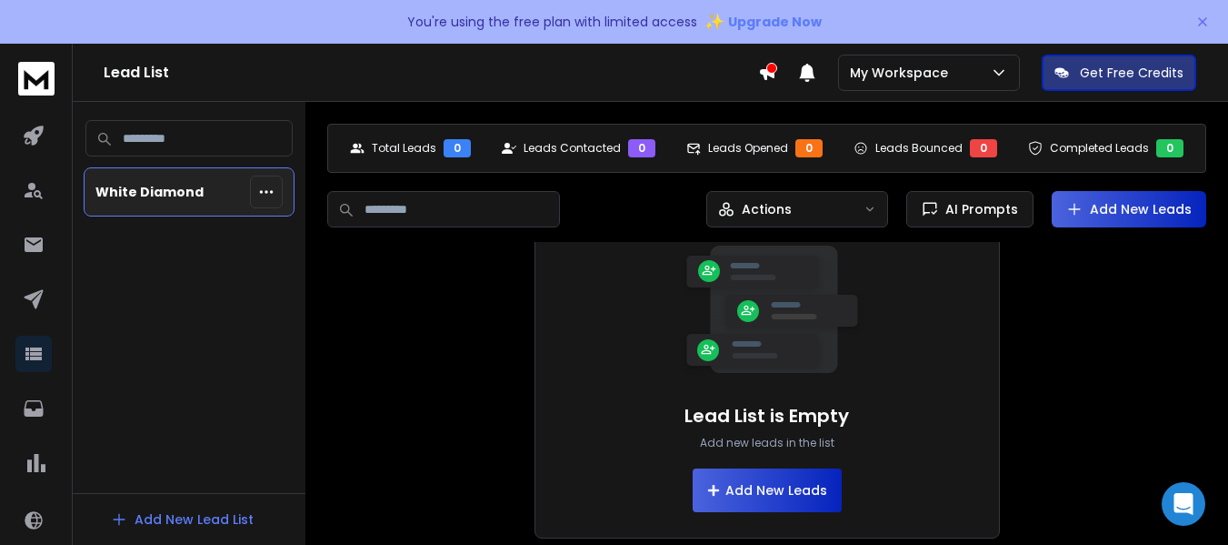
scroll to position [24, 0]
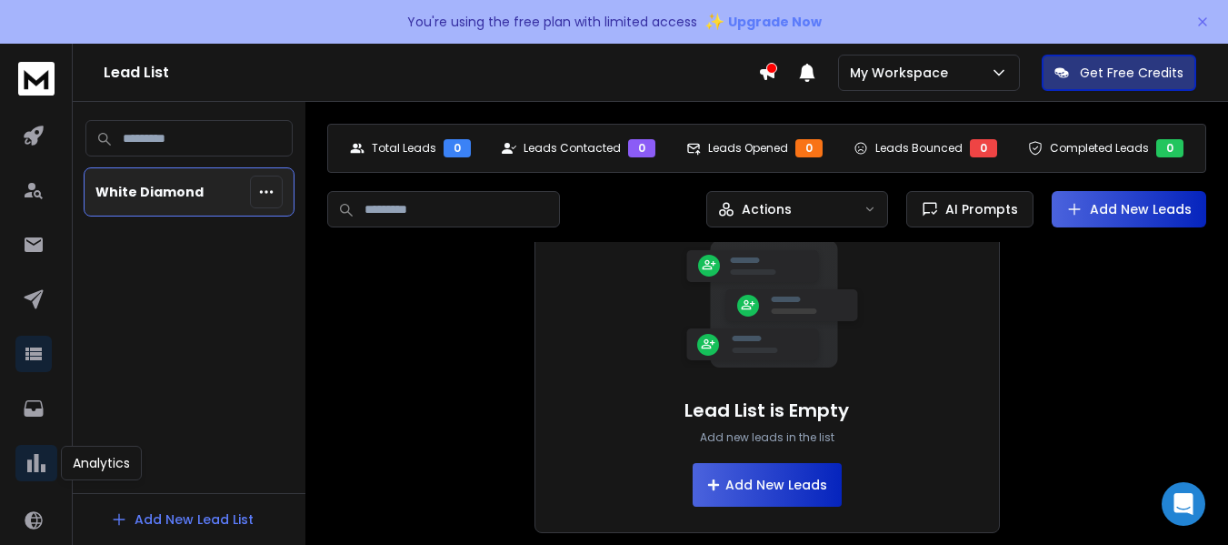
click at [31, 465] on icon at bounding box center [36, 463] width 18 height 18
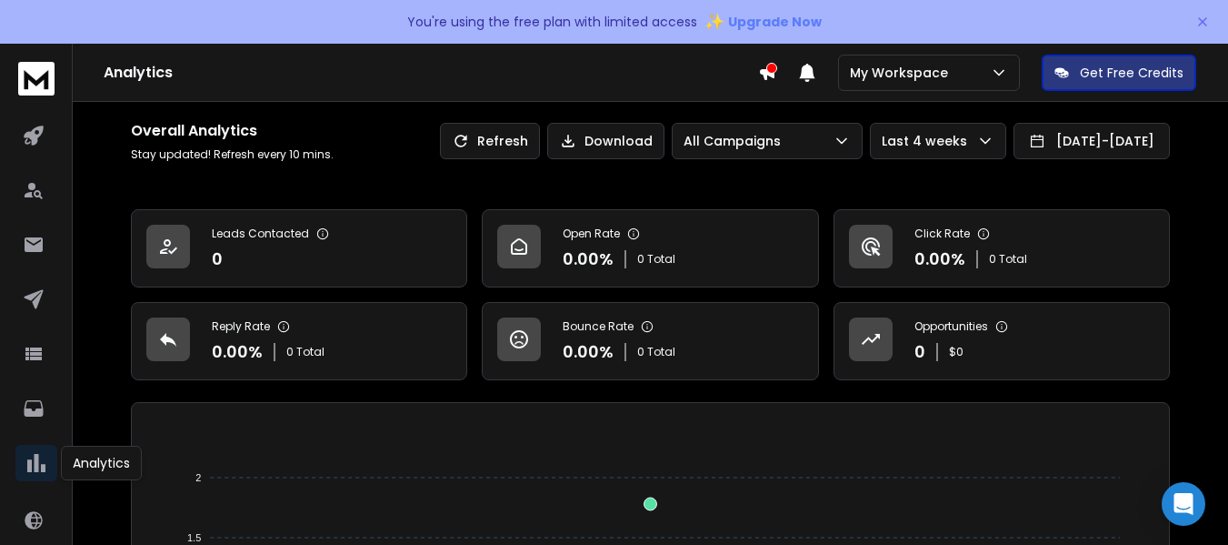
click at [42, 456] on icon at bounding box center [36, 462] width 27 height 27
click at [42, 459] on icon at bounding box center [36, 462] width 27 height 27
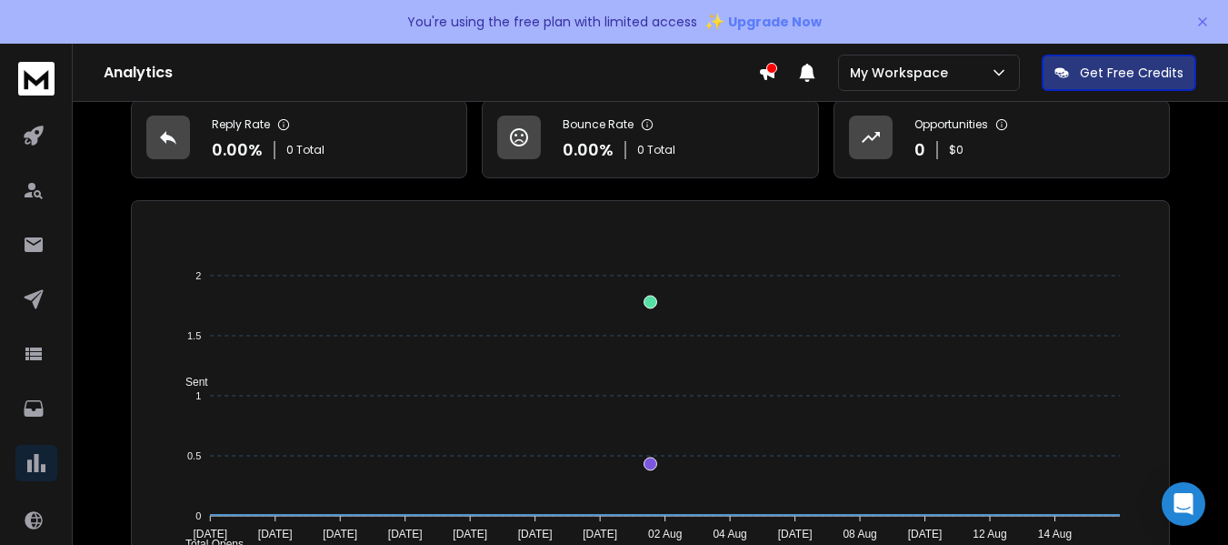
scroll to position [454, 0]
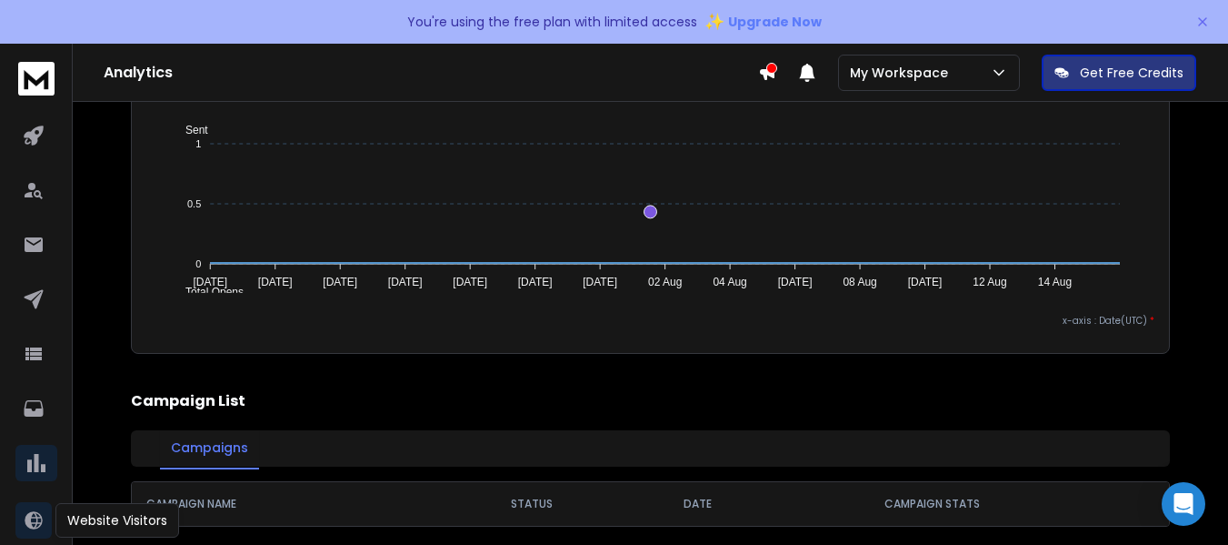
click at [27, 504] on link at bounding box center [33, 520] width 36 height 36
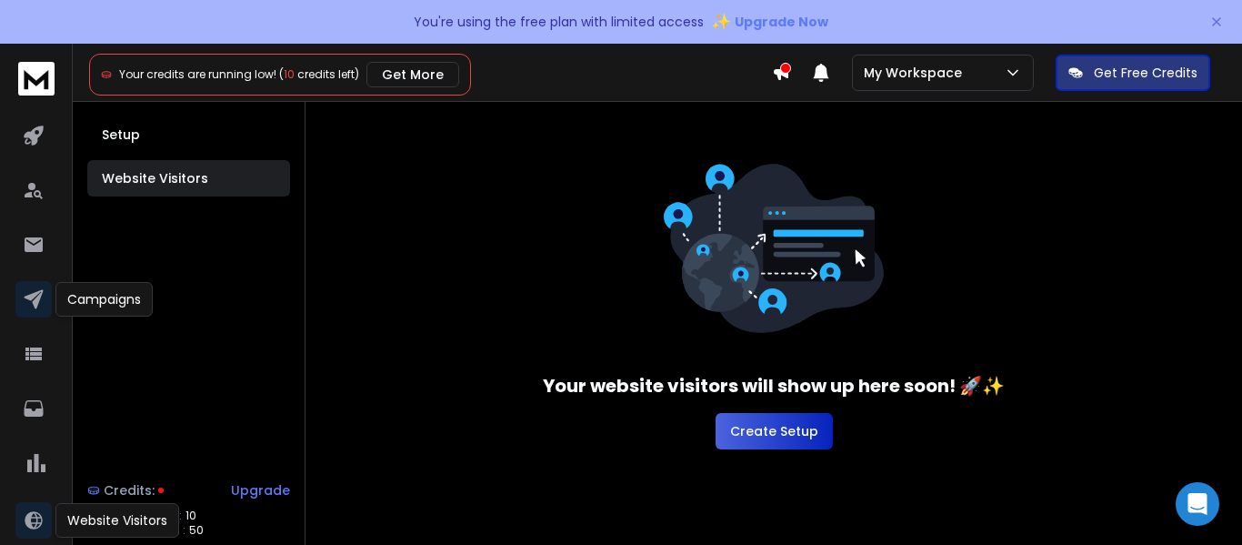
click at [37, 303] on icon at bounding box center [33, 298] width 19 height 19
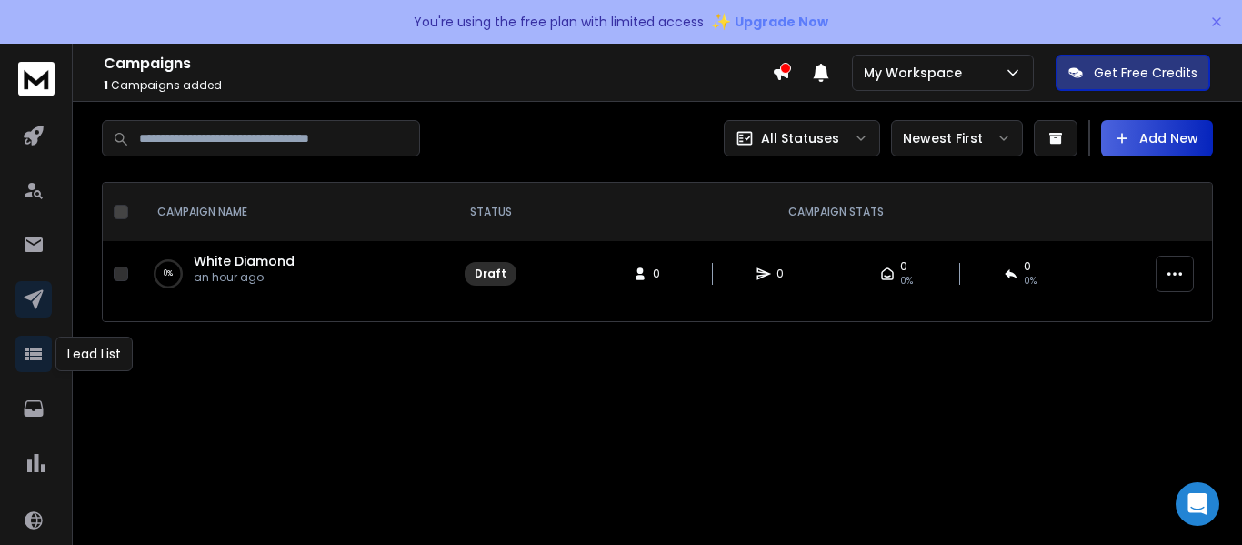
click at [38, 355] on icon at bounding box center [34, 354] width 22 height 22
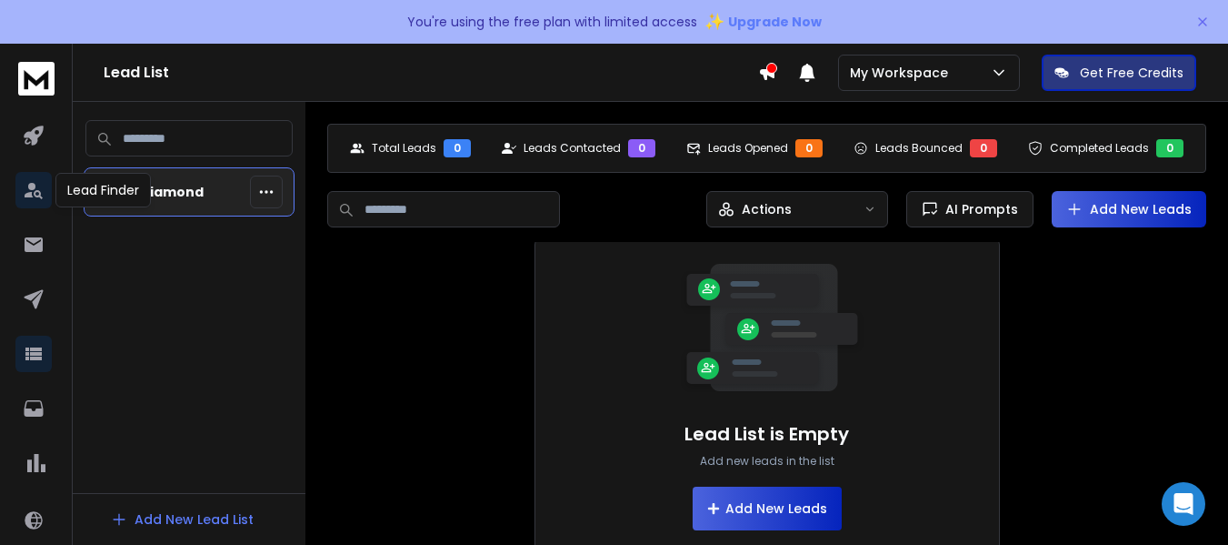
click at [25, 185] on icon at bounding box center [34, 190] width 22 height 22
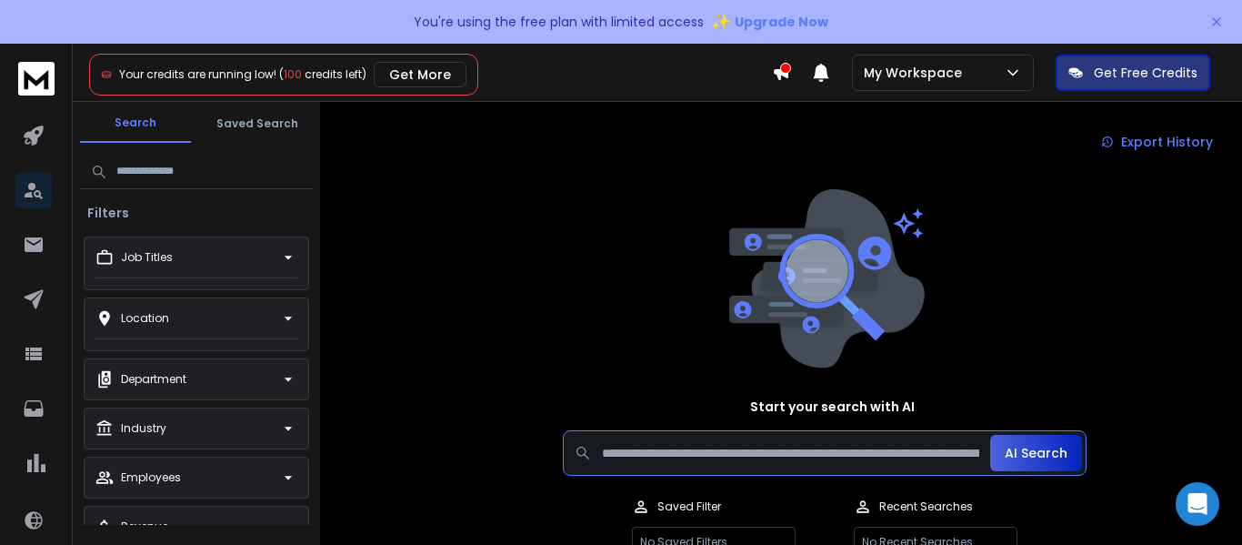
click at [235, 258] on div "Job Titles" at bounding box center [196, 257] width 202 height 18
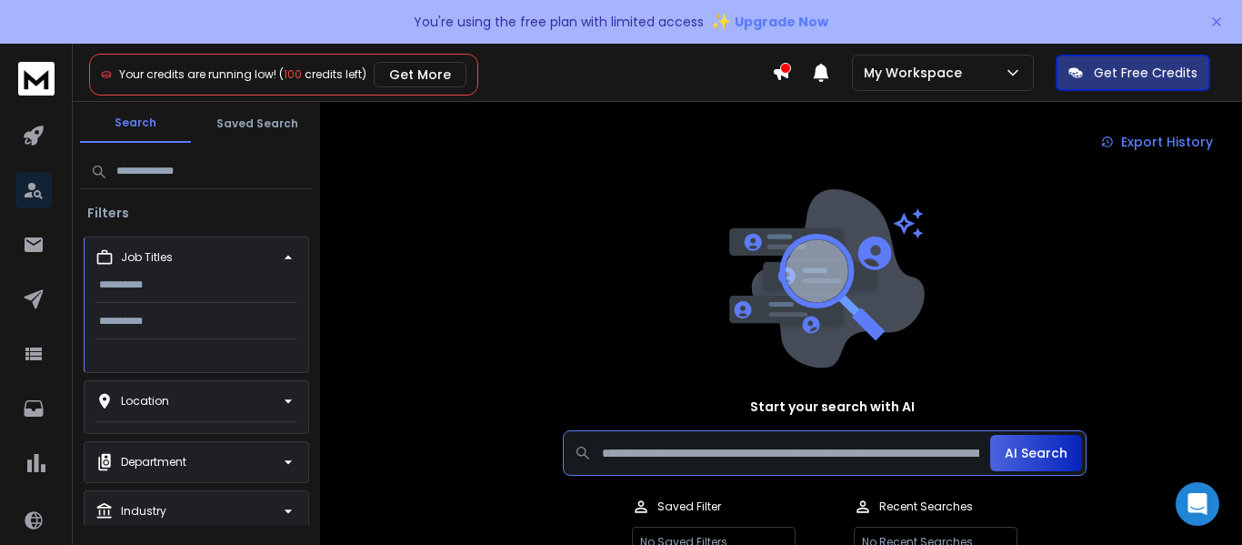
click at [225, 248] on div "Job Titles" at bounding box center [196, 257] width 202 height 18
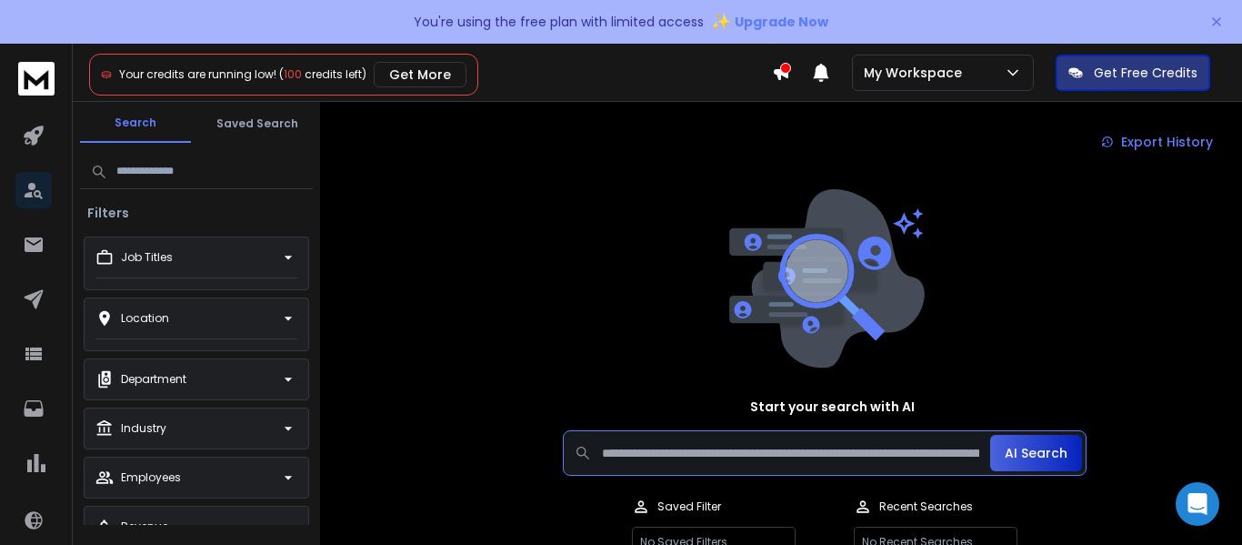
click at [219, 314] on div "Location" at bounding box center [196, 318] width 202 height 18
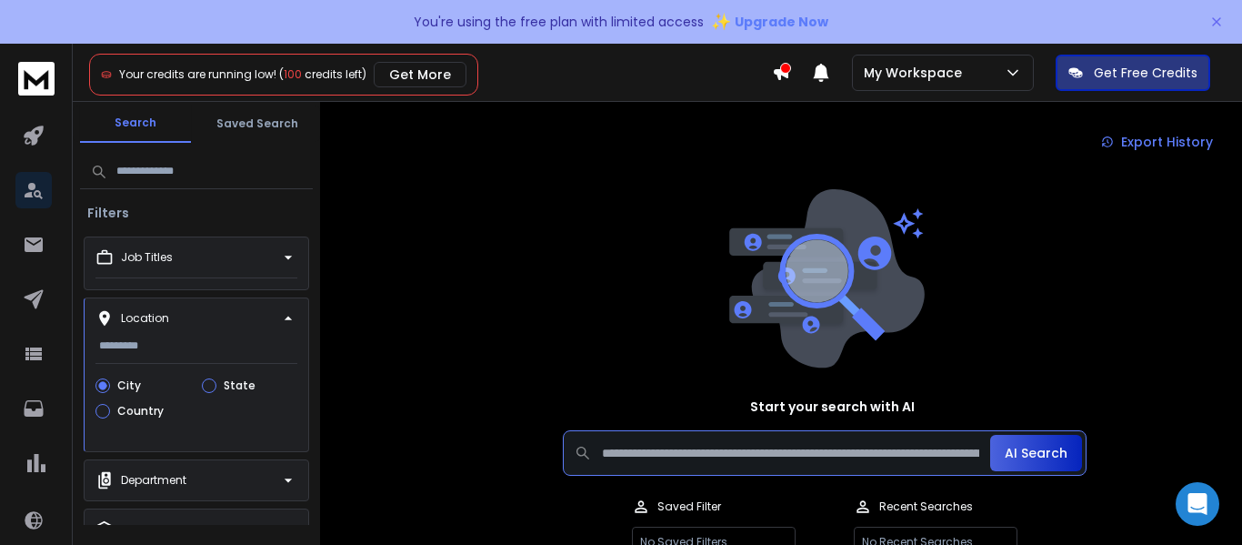
click at [227, 320] on div "Location" at bounding box center [196, 318] width 202 height 18
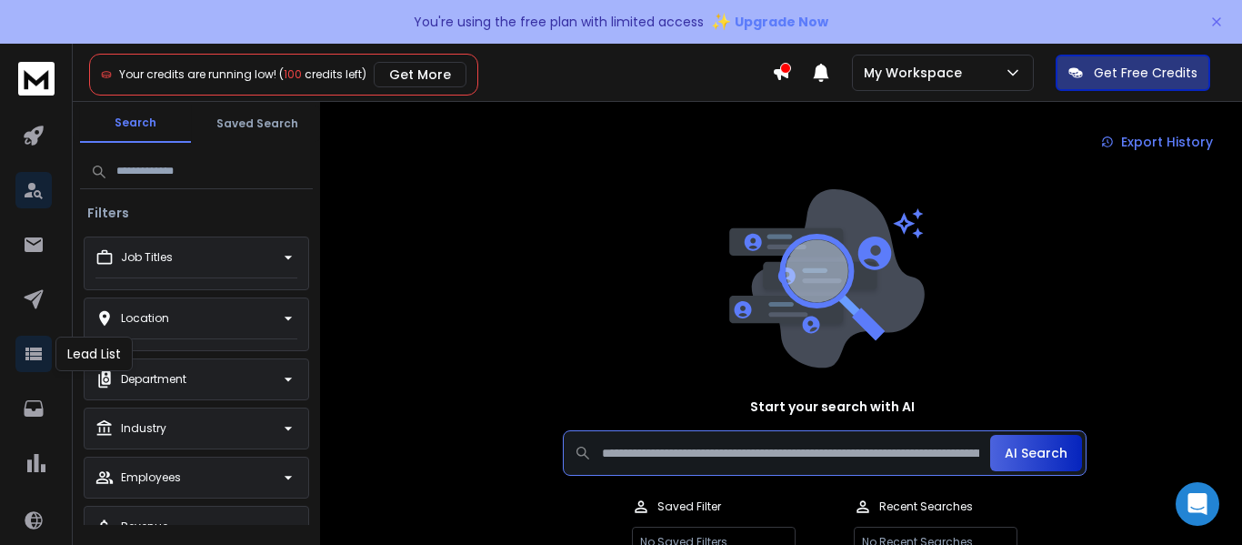
click at [43, 351] on icon at bounding box center [34, 354] width 22 height 22
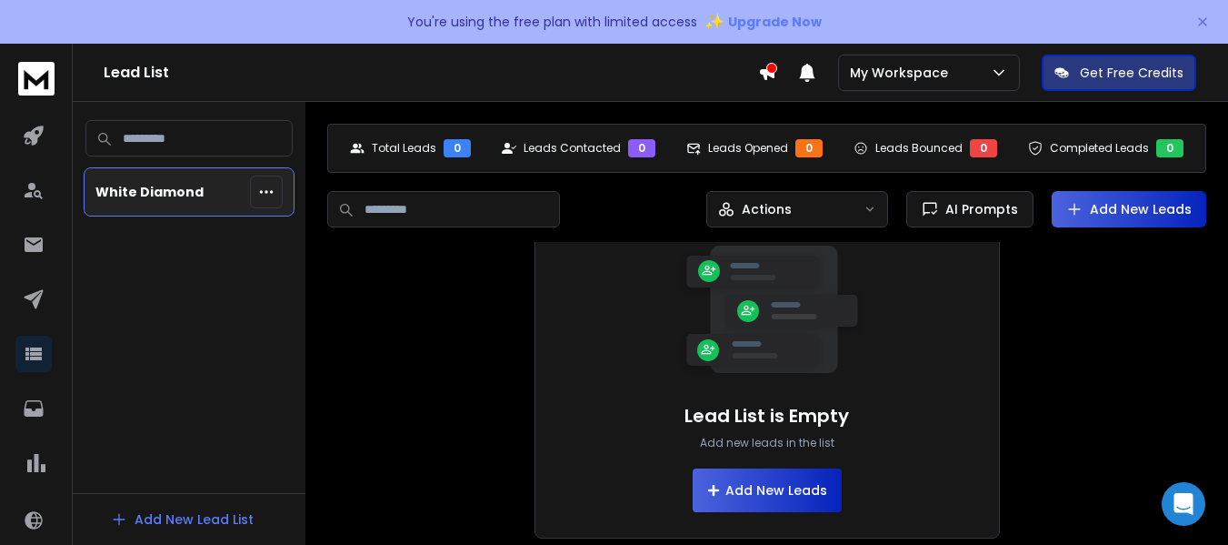
scroll to position [24, 0]
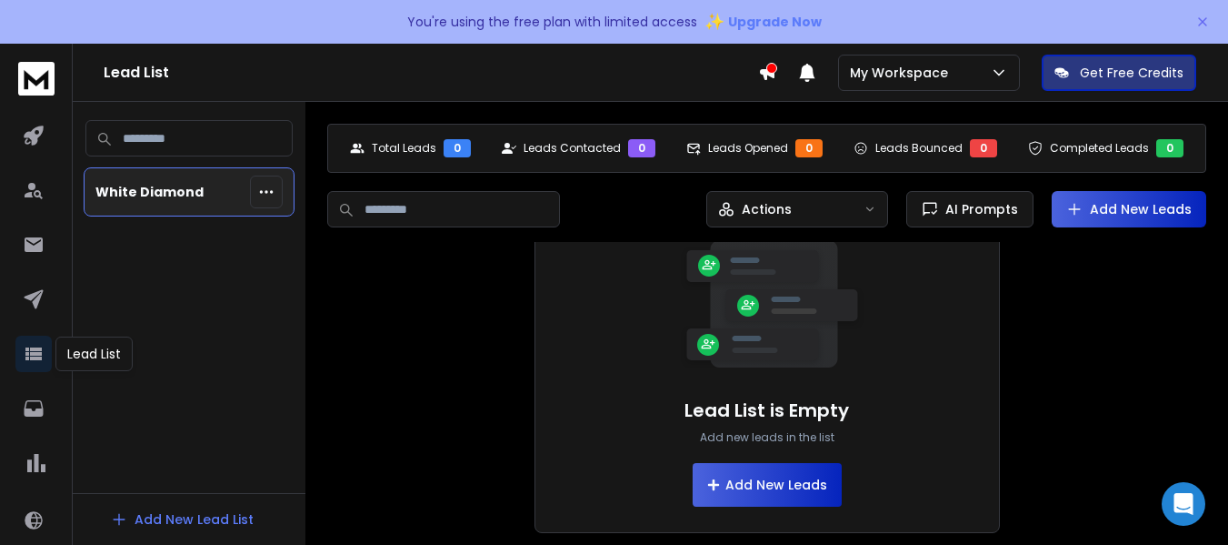
click at [443, 360] on div "Lead List is Empty Add new leads in the list Add New Leads" at bounding box center [766, 373] width 879 height 319
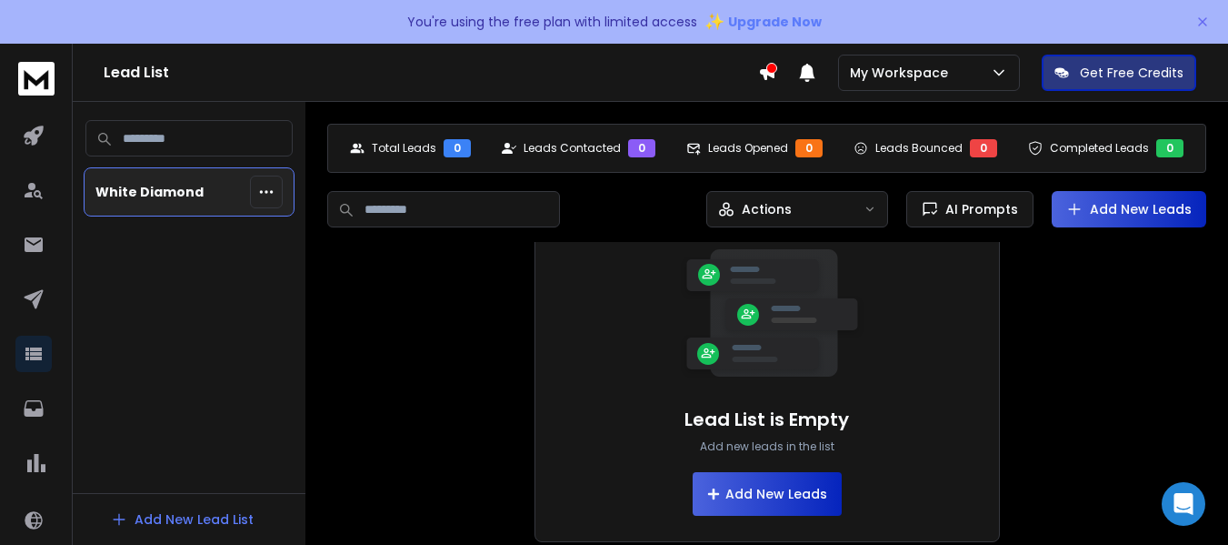
scroll to position [15, 0]
click at [1201, 17] on icon "Close notification" at bounding box center [1202, 22] width 15 height 15
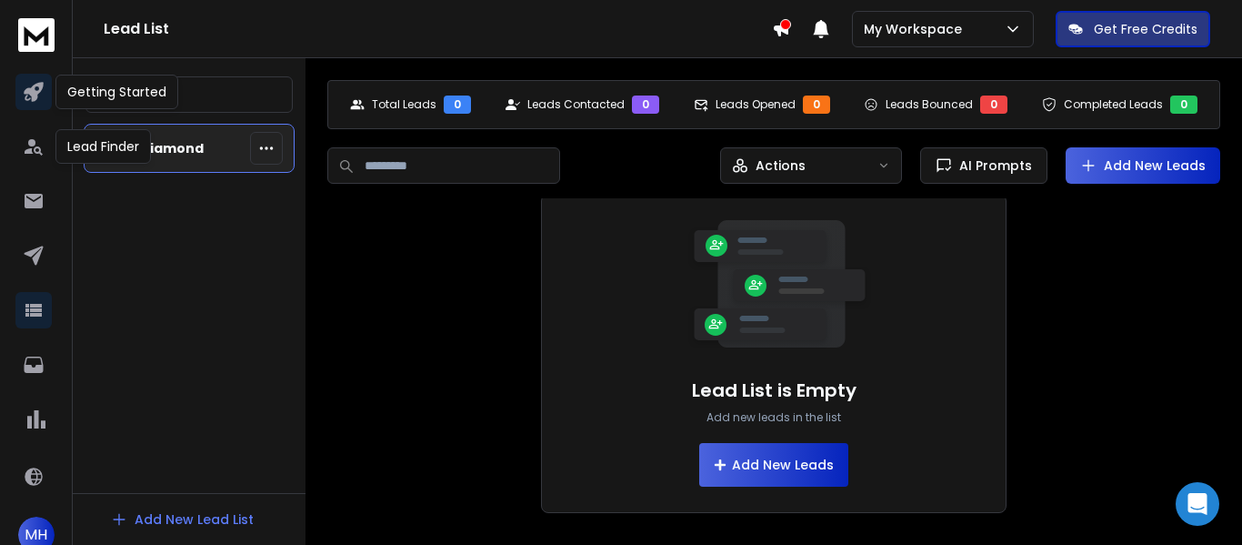
click at [35, 101] on icon at bounding box center [34, 92] width 22 height 22
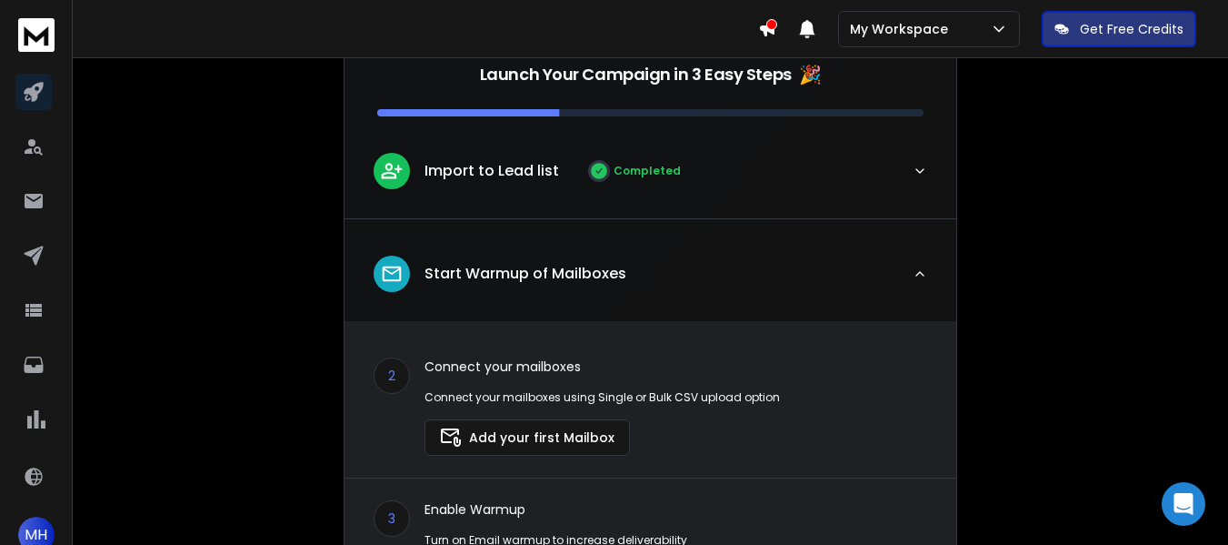
scroll to position [144, 0]
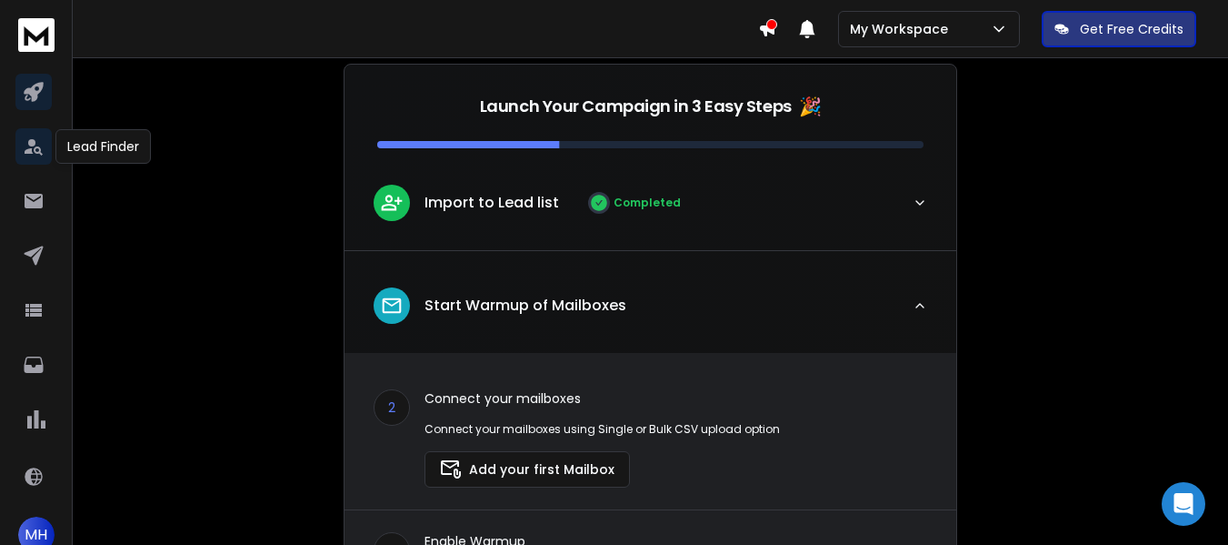
click at [37, 161] on link at bounding box center [33, 146] width 36 height 36
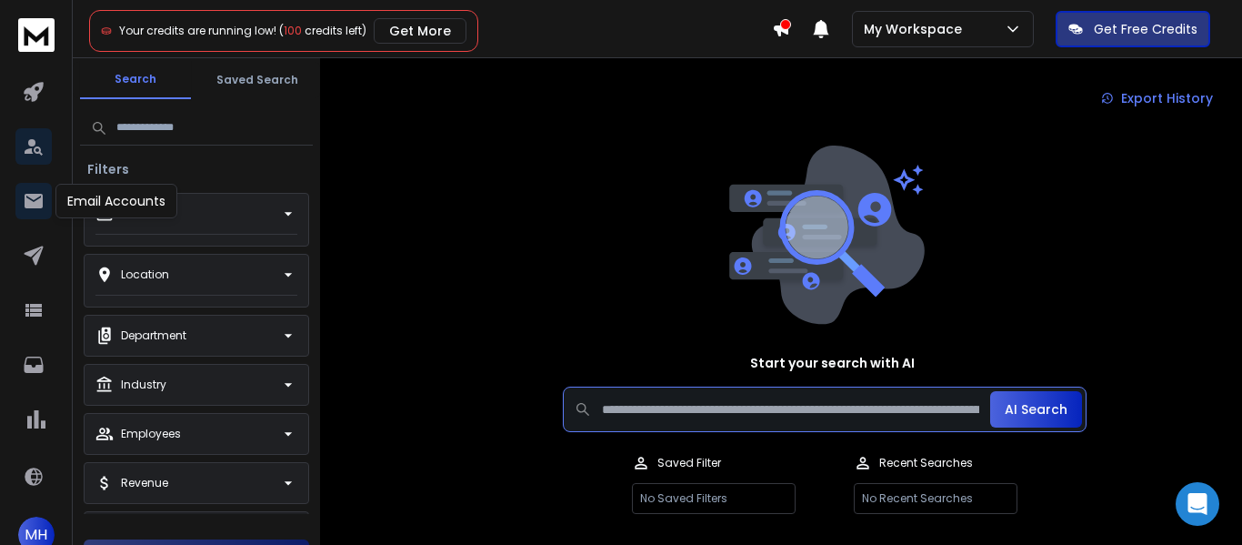
click at [40, 198] on icon at bounding box center [34, 201] width 18 height 15
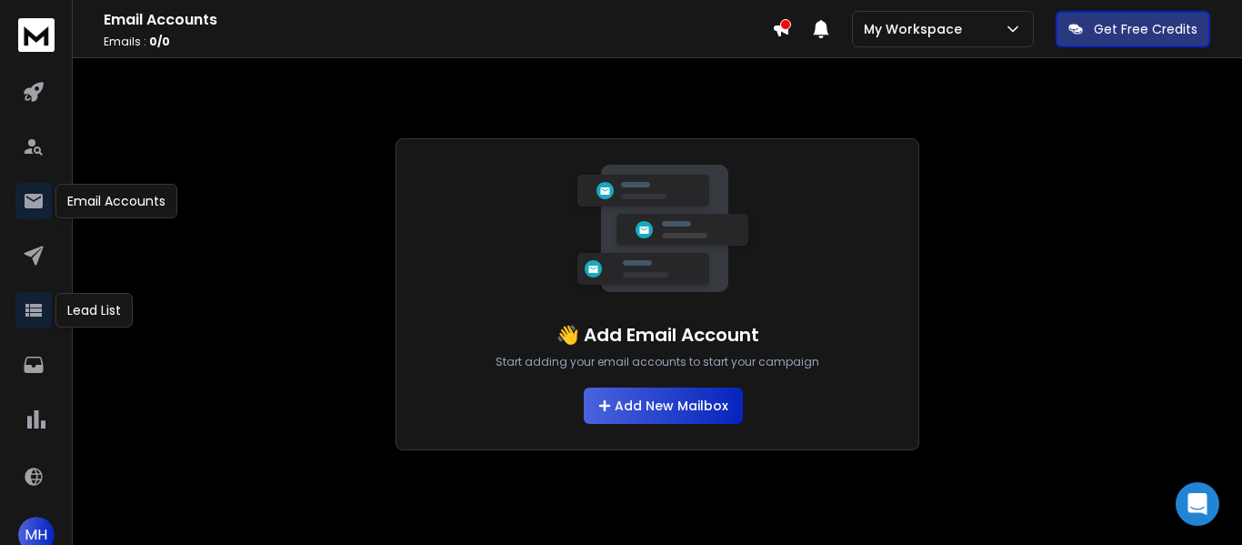
click at [26, 308] on icon at bounding box center [33, 310] width 16 height 13
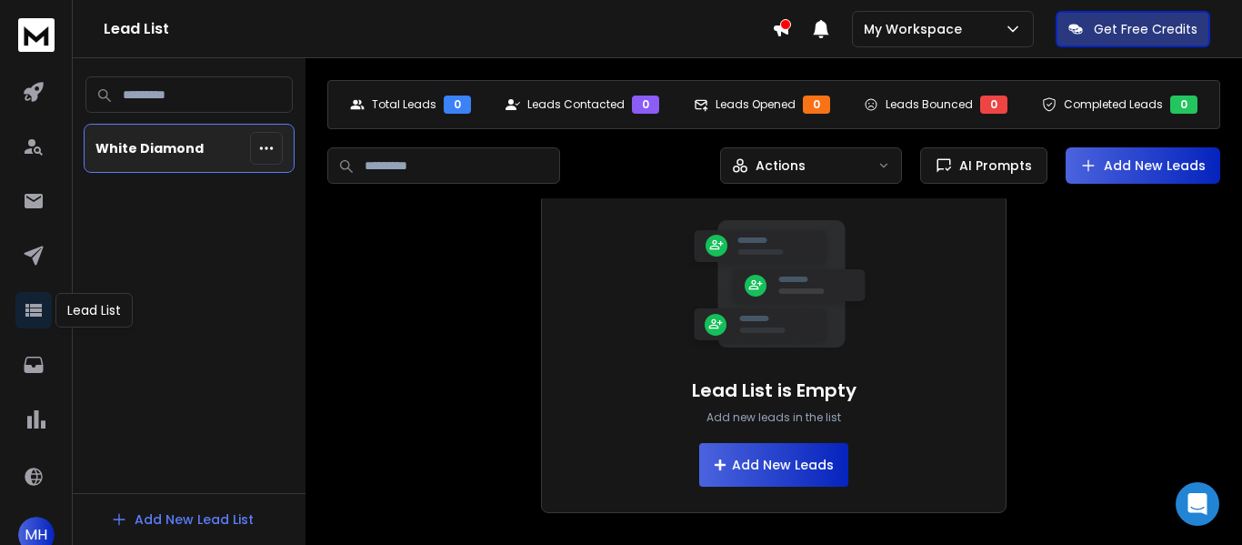
click at [225, 145] on div "White Diamond" at bounding box center [189, 148] width 211 height 49
drag, startPoint x: 745, startPoint y: 164, endPoint x: 835, endPoint y: 525, distance: 373.1
click at [825, 522] on div "Total Leads 0 Leads Contacted 0 Leads Opened 0 Leads Bounced 0 Completed Leads …" at bounding box center [657, 291] width 1169 height 466
click at [1111, 169] on link "Add New Leads" at bounding box center [1142, 165] width 125 height 18
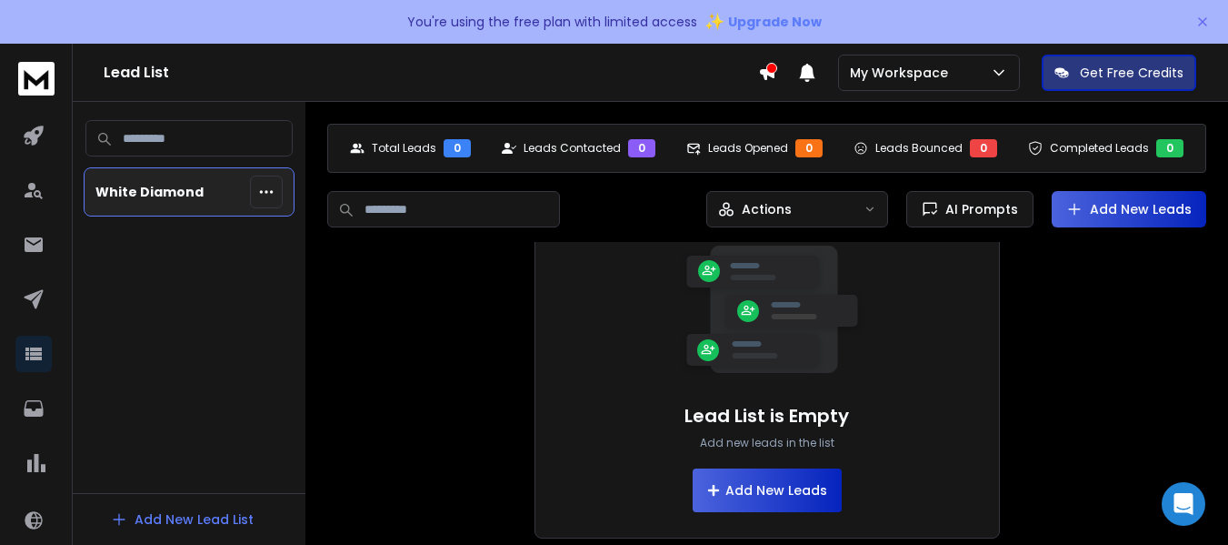
scroll to position [24, 0]
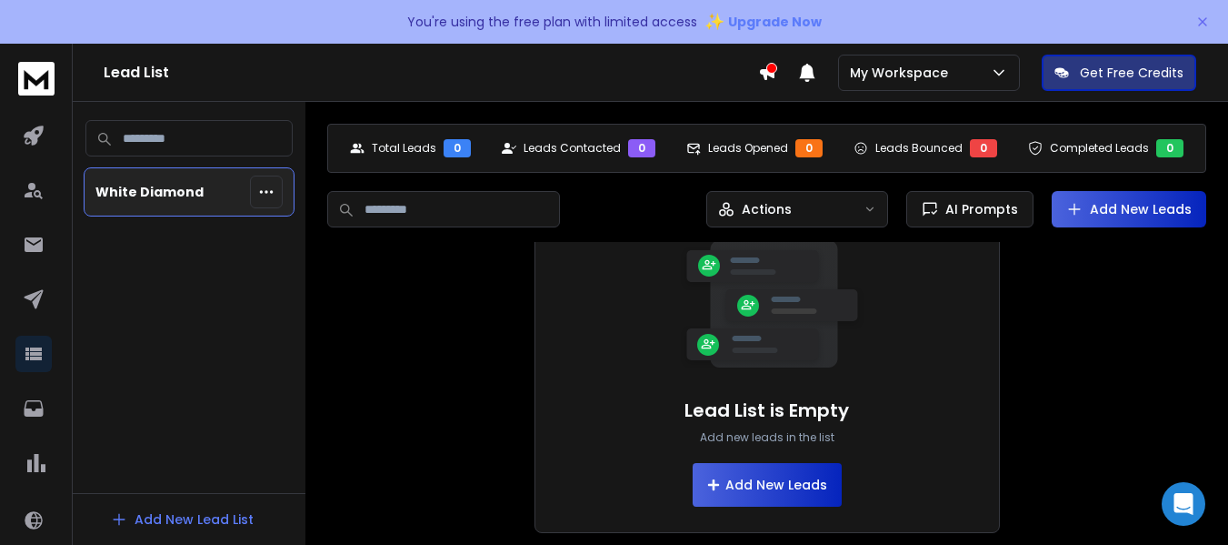
click at [783, 477] on button "Add New Leads" at bounding box center [767, 485] width 149 height 44
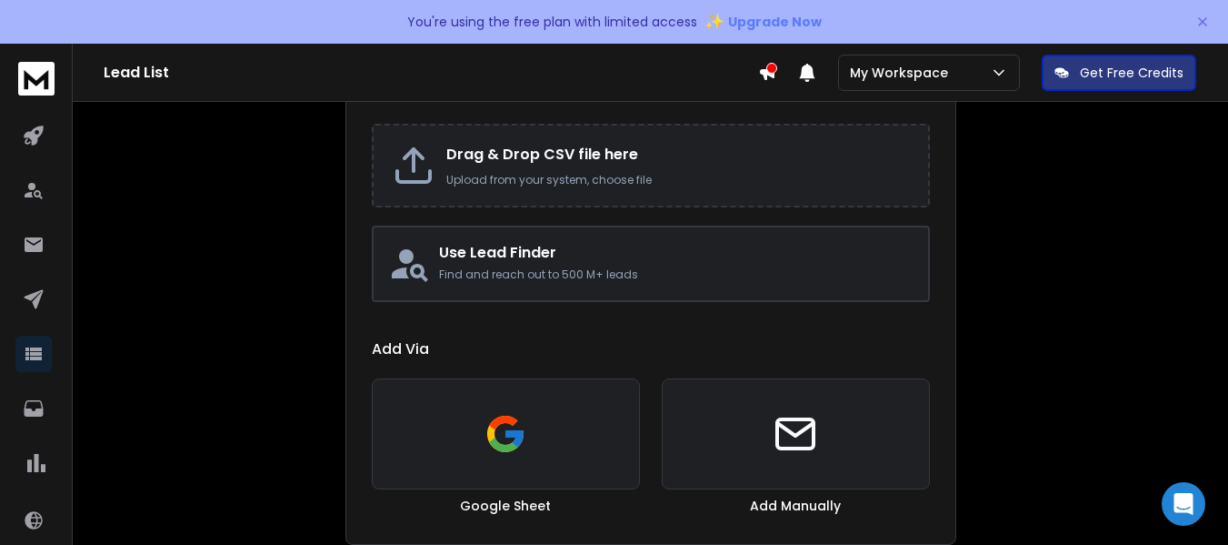
scroll to position [34, 0]
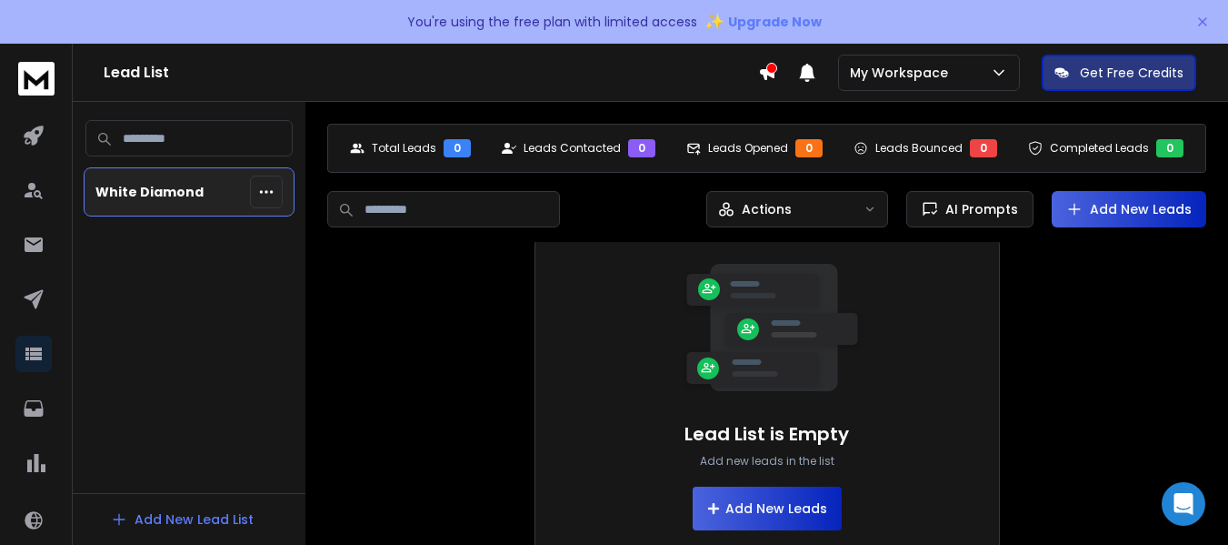
click at [1120, 209] on link "Add New Leads" at bounding box center [1128, 209] width 125 height 18
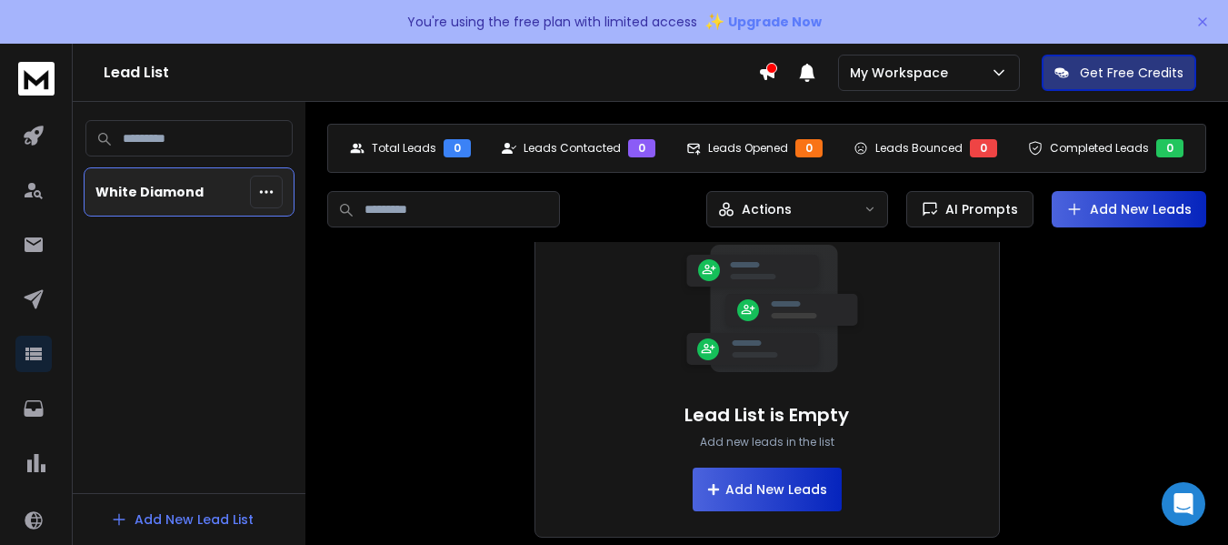
scroll to position [24, 0]
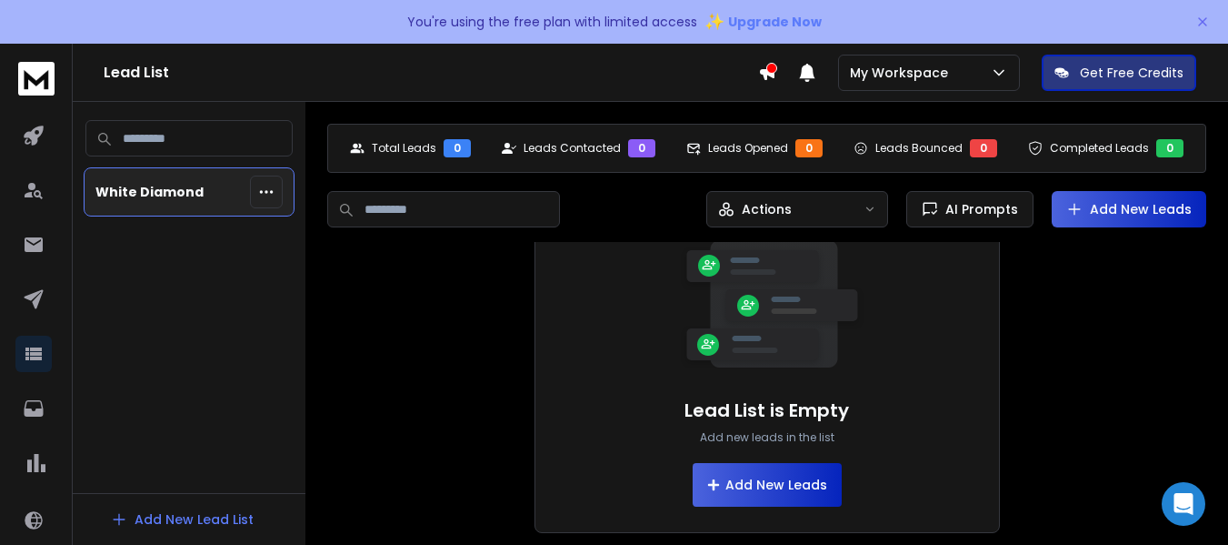
click at [794, 467] on button "Add New Leads" at bounding box center [767, 485] width 149 height 44
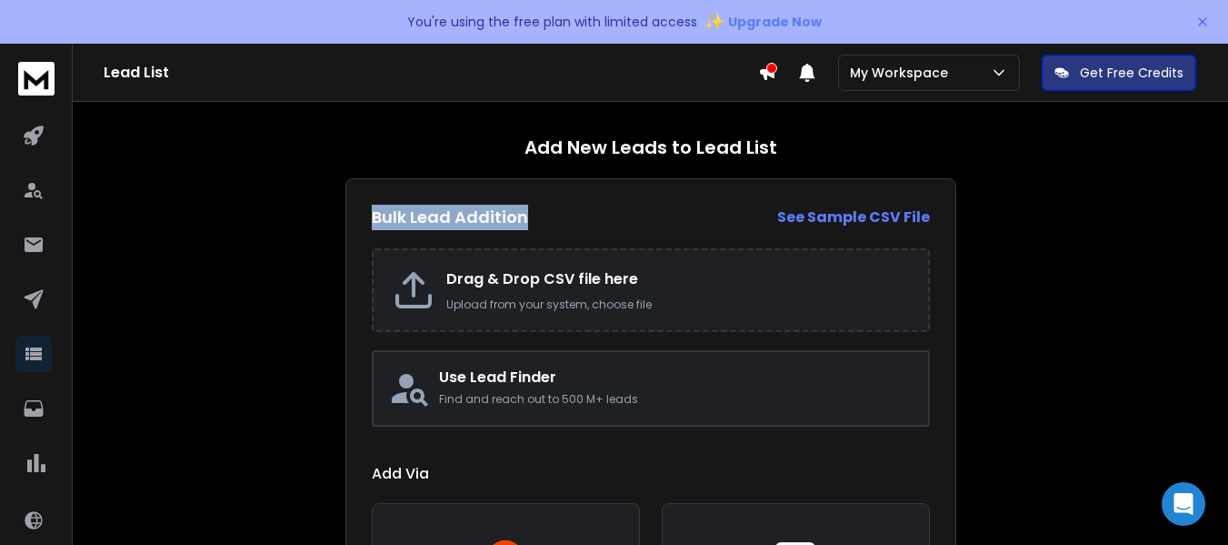
drag, startPoint x: 372, startPoint y: 217, endPoint x: 529, endPoint y: 215, distance: 157.3
click at [529, 215] on div "Bulk Lead Addition See Sample CSV File" at bounding box center [651, 217] width 558 height 25
copy h2 "Bulk Lead Addition"
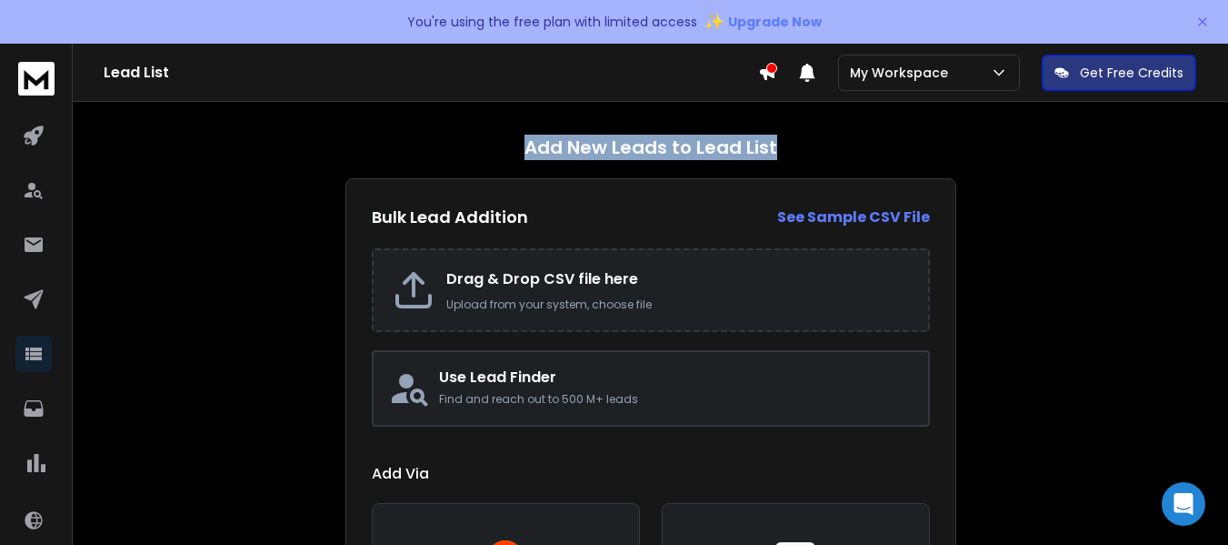
drag, startPoint x: 525, startPoint y: 141, endPoint x: 809, endPoint y: 148, distance: 284.6
click at [809, 148] on div "Add New Leads to Lead List" at bounding box center [650, 147] width 1155 height 25
copy h1 "Add New Leads to Lead List"
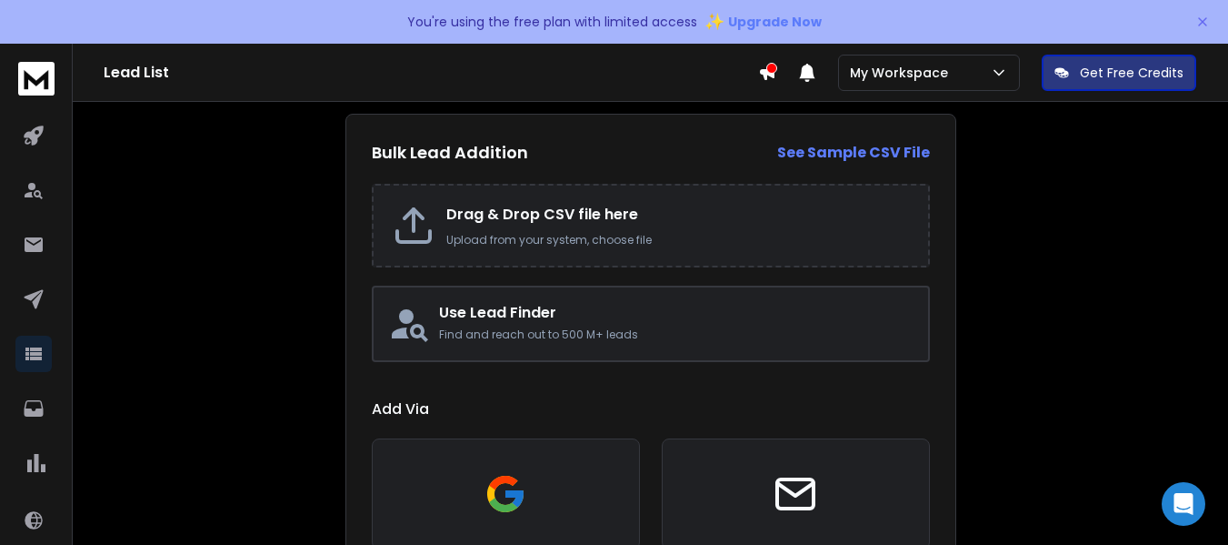
scroll to position [125, 0]
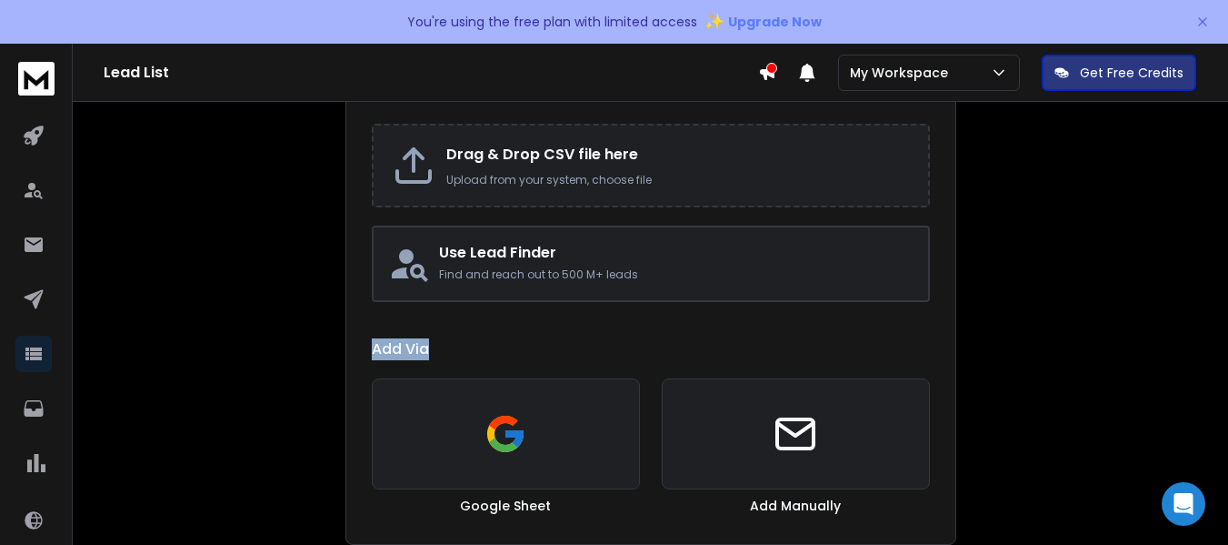
drag, startPoint x: 434, startPoint y: 343, endPoint x: 329, endPoint y: 345, distance: 104.6
click at [329, 345] on div "Add New Leads to Lead List Bulk Lead Addition See Sample CSV File Drag & Drop C…" at bounding box center [650, 277] width 1155 height 535
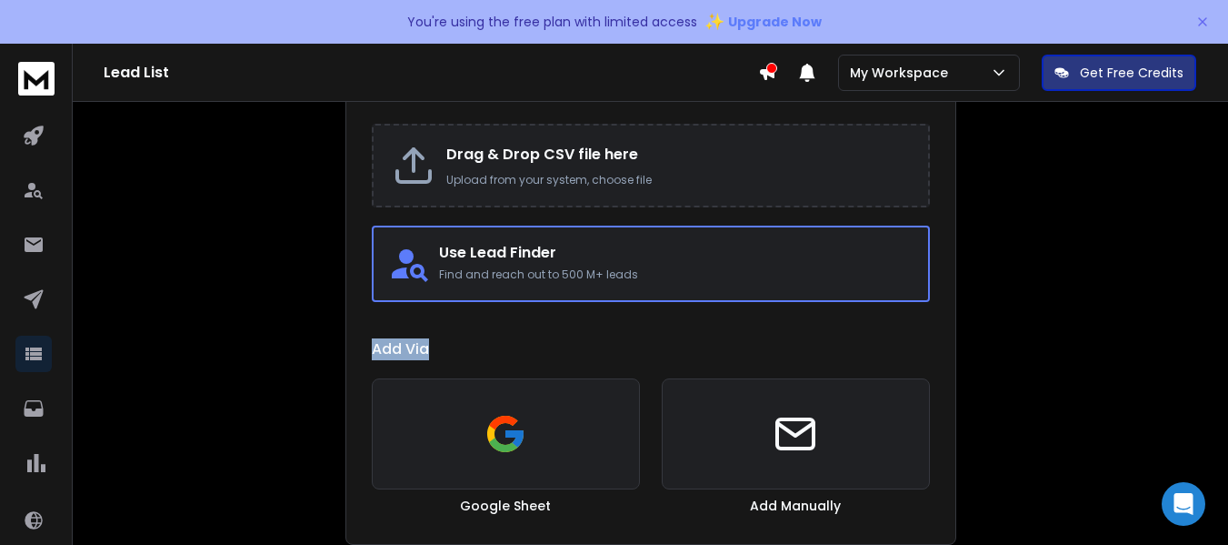
copy h1 "Add Via"
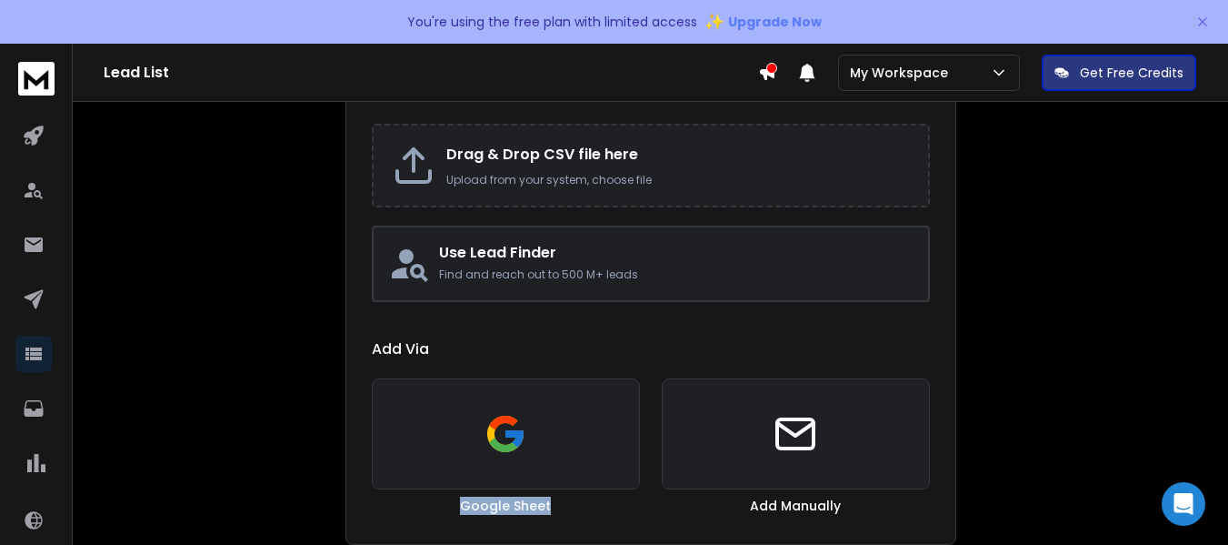
drag, startPoint x: 463, startPoint y: 501, endPoint x: 581, endPoint y: 503, distance: 118.2
click at [581, 503] on div "Google Sheet" at bounding box center [506, 507] width 268 height 22
copy h3 "Google Sheet"
drag, startPoint x: 751, startPoint y: 506, endPoint x: 868, endPoint y: 507, distance: 117.3
click at [868, 507] on div "Add Manually" at bounding box center [796, 507] width 268 height 22
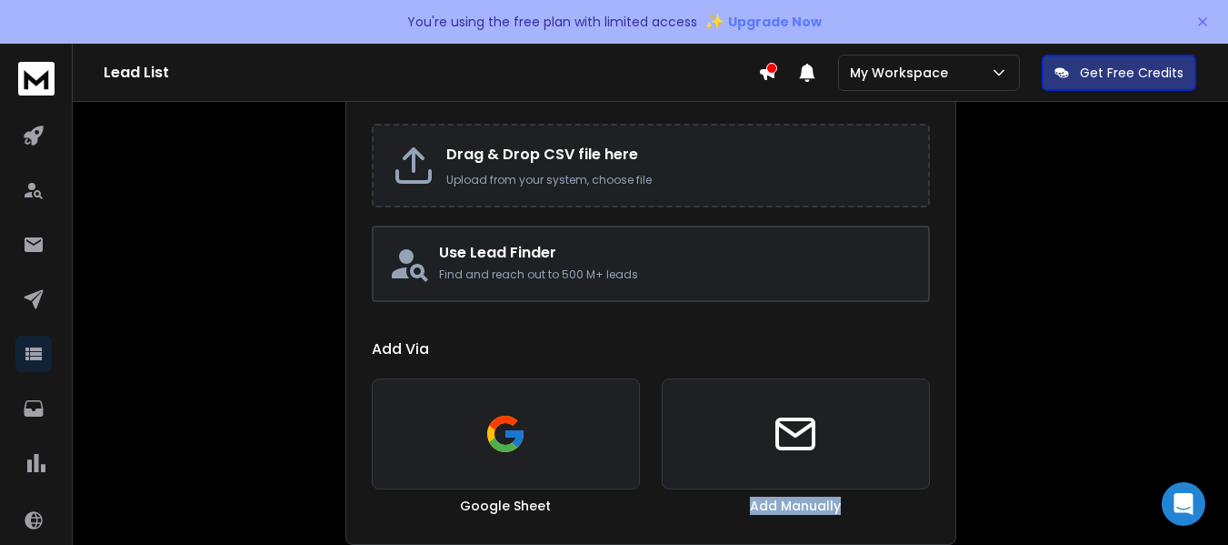
copy h3 "Add Manually"
click at [507, 421] on icon at bounding box center [503, 422] width 28 height 15
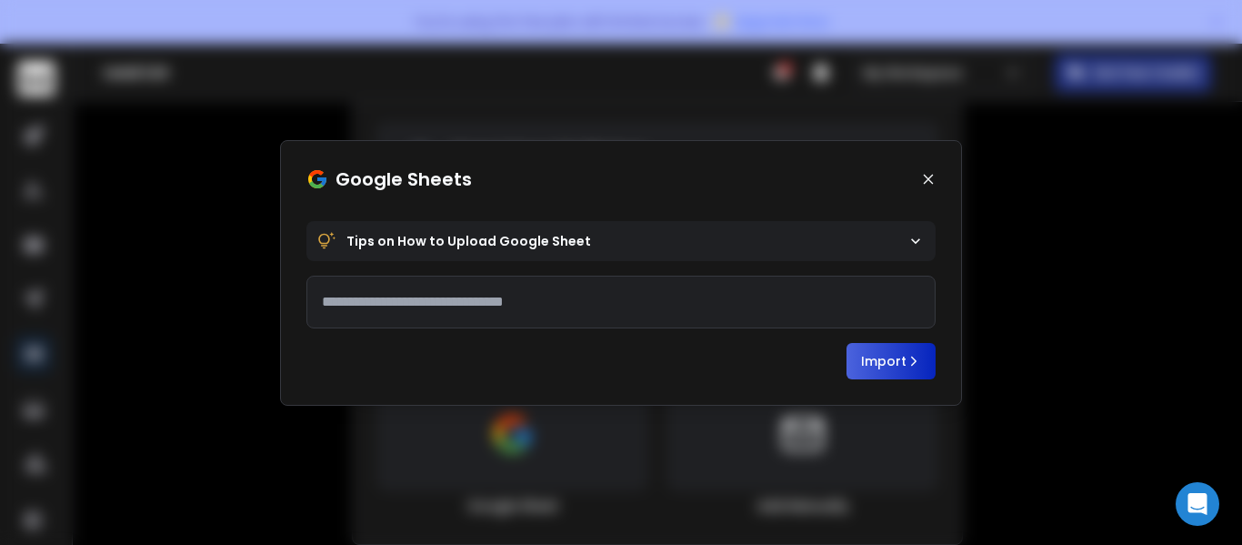
click at [926, 185] on icon at bounding box center [928, 179] width 15 height 15
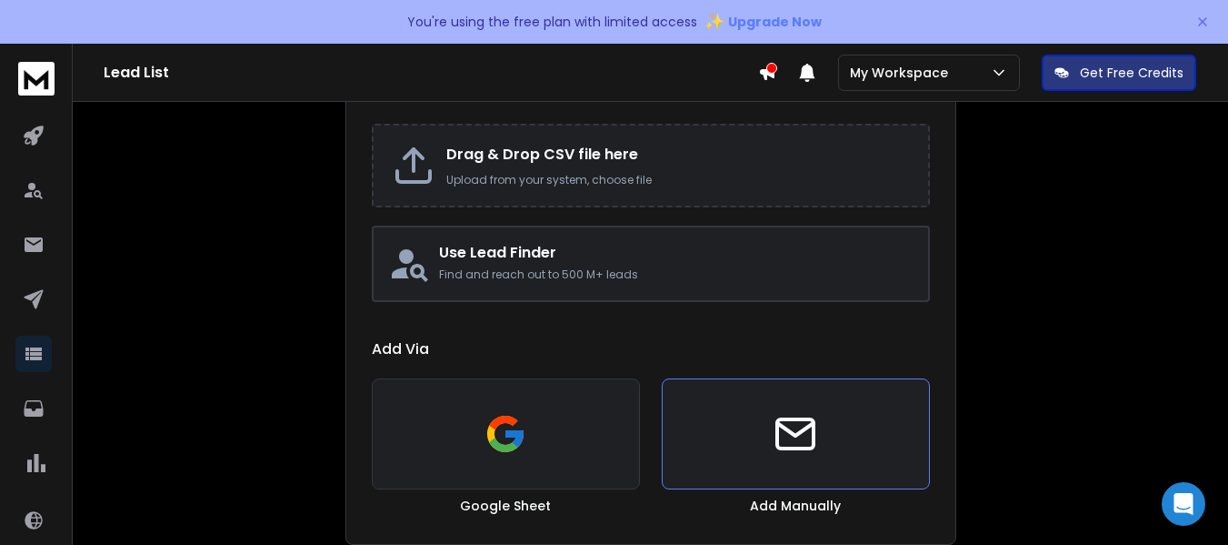
click at [765, 451] on div at bounding box center [796, 433] width 268 height 111
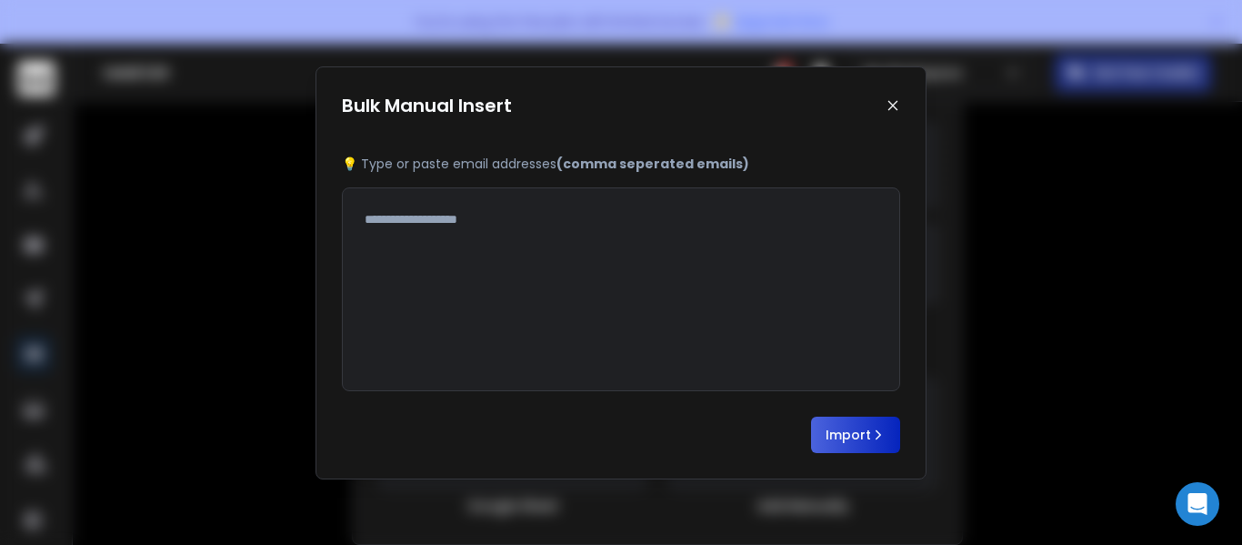
click at [890, 108] on icon at bounding box center [893, 105] width 10 height 10
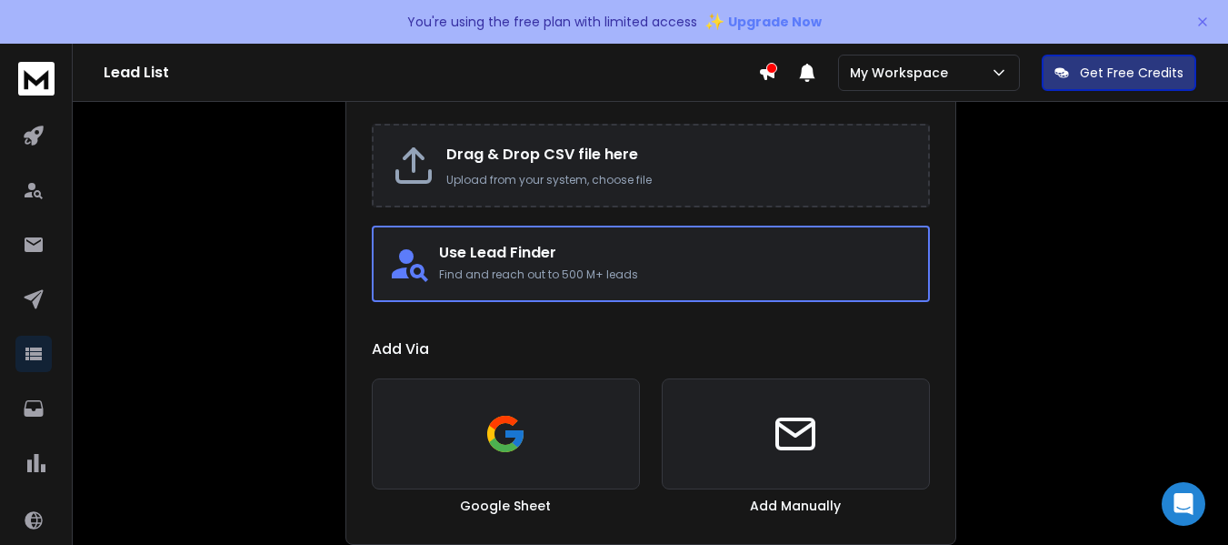
click at [503, 271] on p "Find and reach out to 500 M+ leads" at bounding box center [676, 274] width 475 height 15
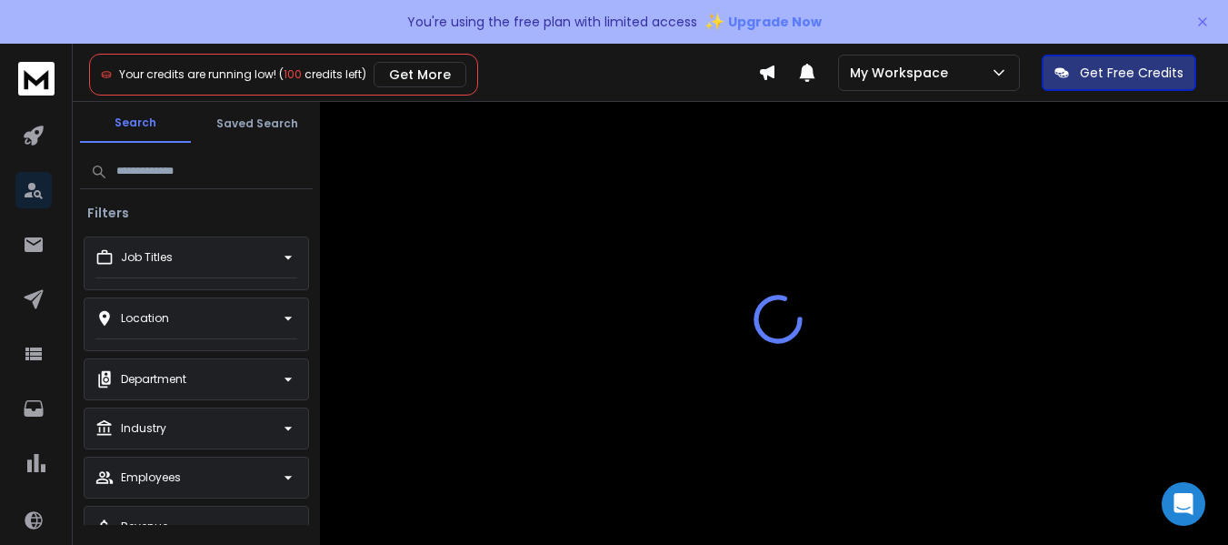
scroll to position [2, 0]
click at [465, 249] on div at bounding box center [777, 319] width 857 height 408
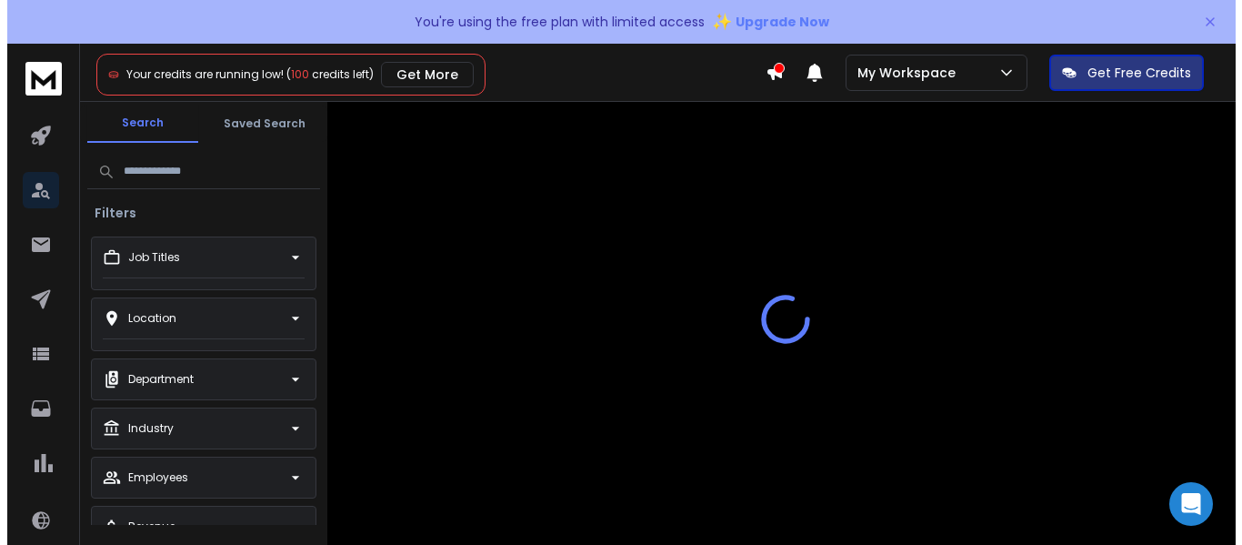
scroll to position [0, 0]
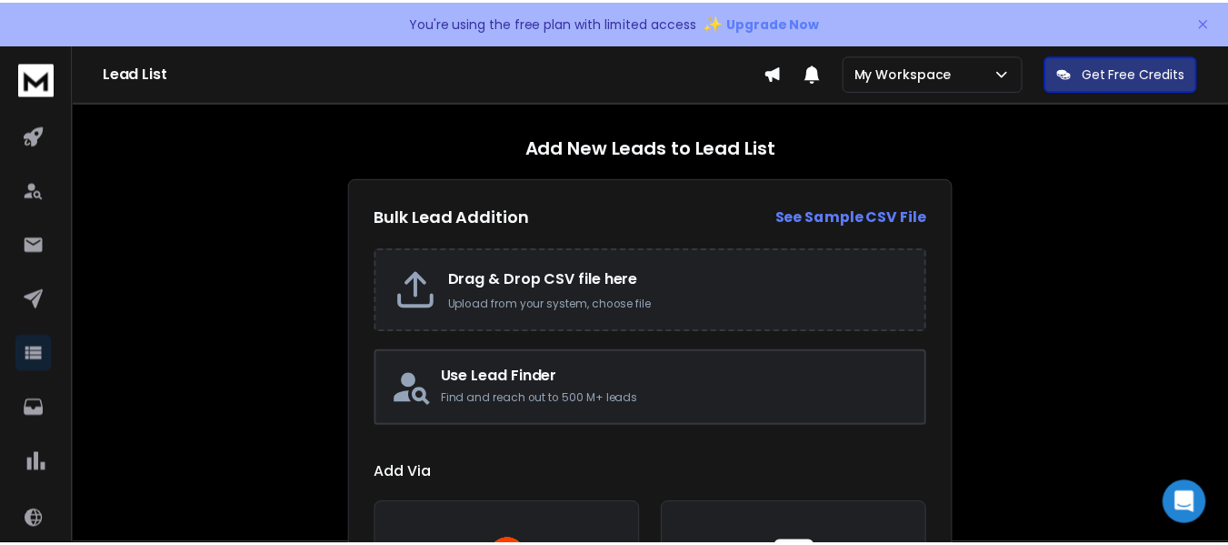
scroll to position [125, 0]
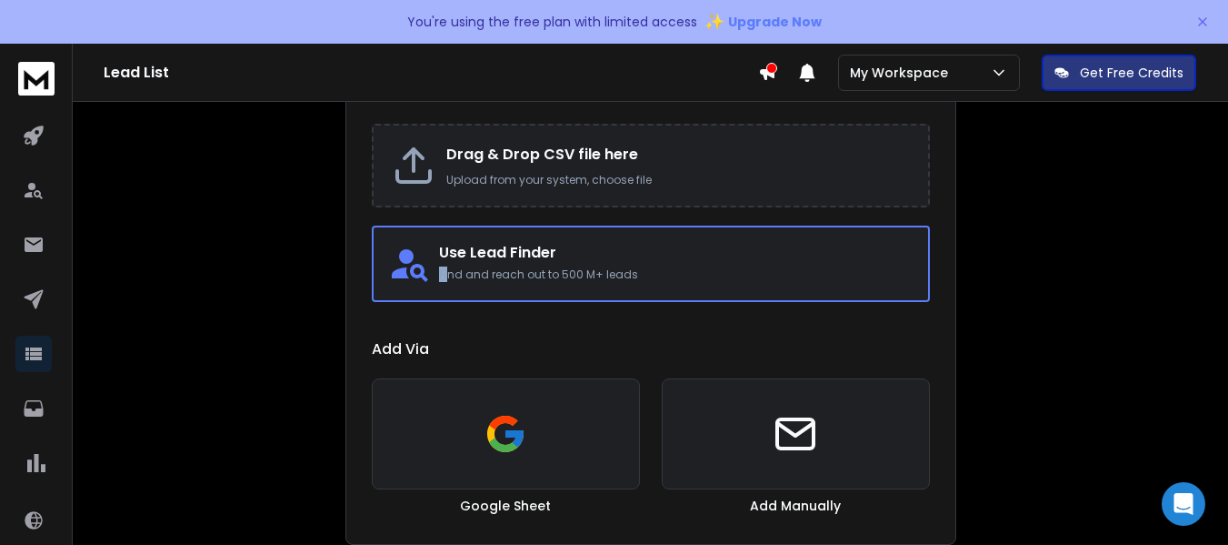
drag, startPoint x: 446, startPoint y: 314, endPoint x: 568, endPoint y: 259, distance: 133.5
click at [579, 261] on div "Bulk Lead Addition See Sample CSV File Drag & Drop CSV file here Upload from yo…" at bounding box center [651, 299] width 558 height 438
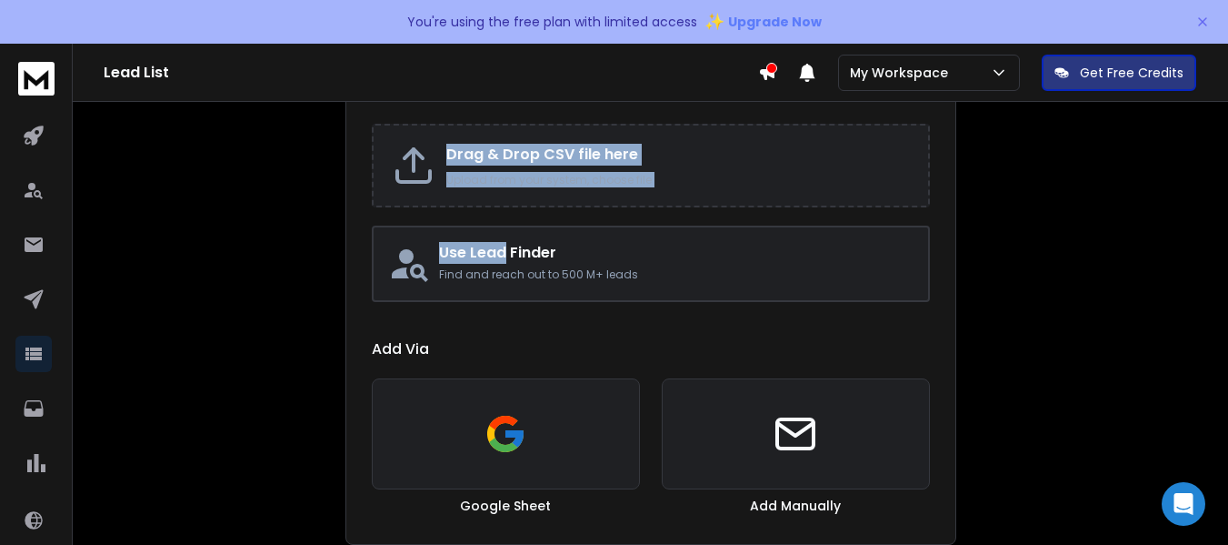
drag, startPoint x: 427, startPoint y: 210, endPoint x: 470, endPoint y: 215, distance: 43.0
click at [484, 225] on div "Bulk Lead Addition See Sample CSV File Drag & Drop CSV file here Upload from yo…" at bounding box center [651, 191] width 558 height 222
click at [457, 215] on div "Bulk Lead Addition See Sample CSV File Drag & Drop CSV file here Upload from yo…" at bounding box center [651, 191] width 558 height 222
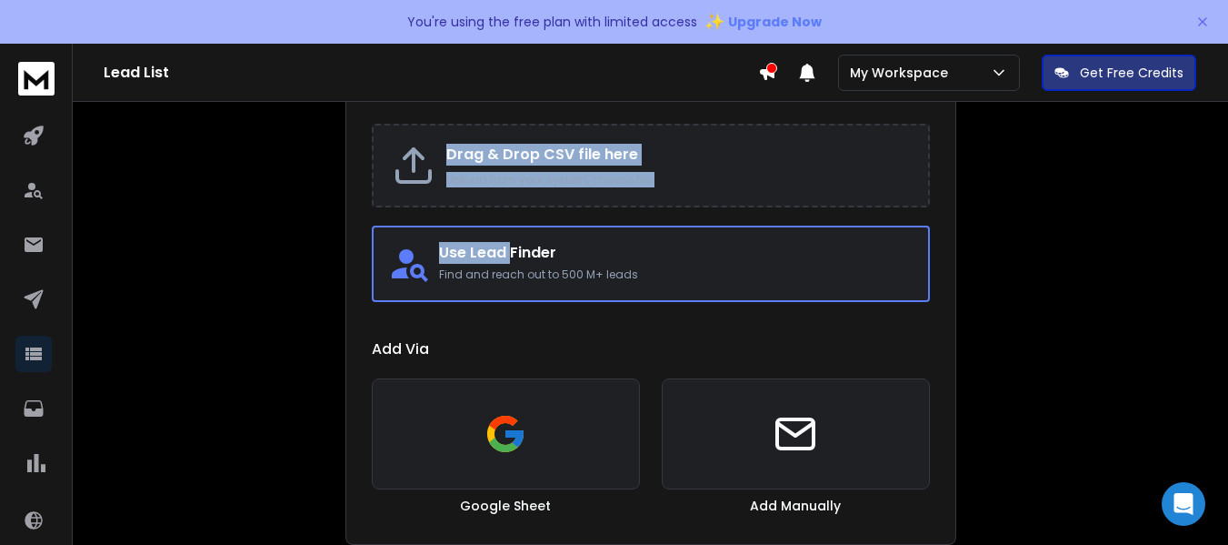
drag, startPoint x: 440, startPoint y: 213, endPoint x: 511, endPoint y: 247, distance: 78.9
click at [511, 247] on div "Bulk Lead Addition See Sample CSV File Drag & Drop CSV file here Upload from yo…" at bounding box center [651, 191] width 558 height 222
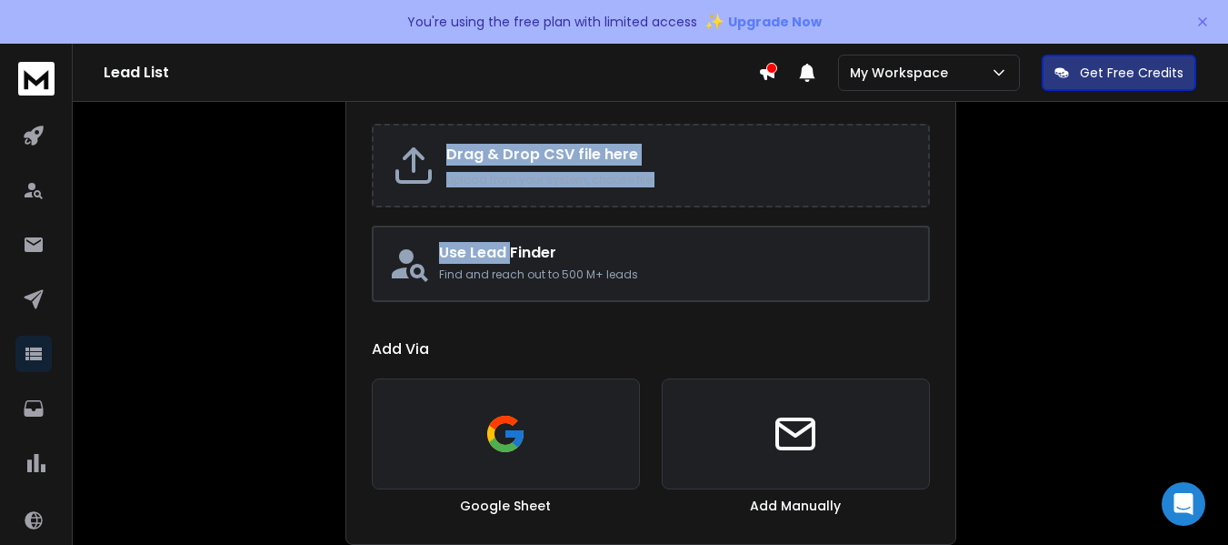
click at [448, 214] on div "Bulk Lead Addition See Sample CSV File Drag & Drop CSV file here Upload from yo…" at bounding box center [651, 191] width 558 height 222
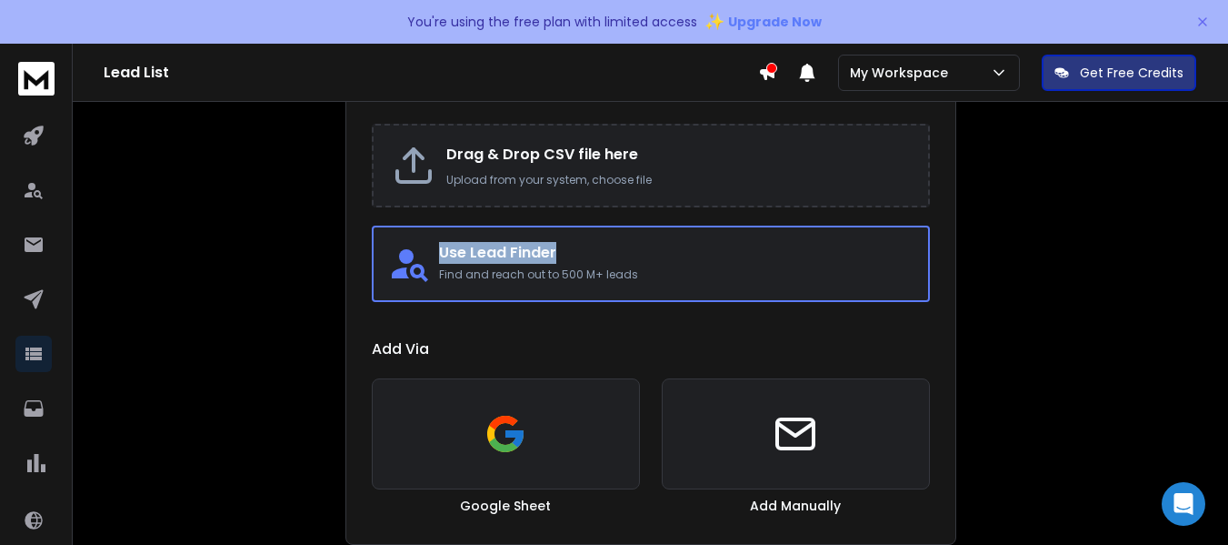
drag, startPoint x: 437, startPoint y: 248, endPoint x: 555, endPoint y: 251, distance: 117.3
click at [555, 251] on div "Use Lead Finder Find and reach out to 500 M+ leads" at bounding box center [650, 264] width 525 height 44
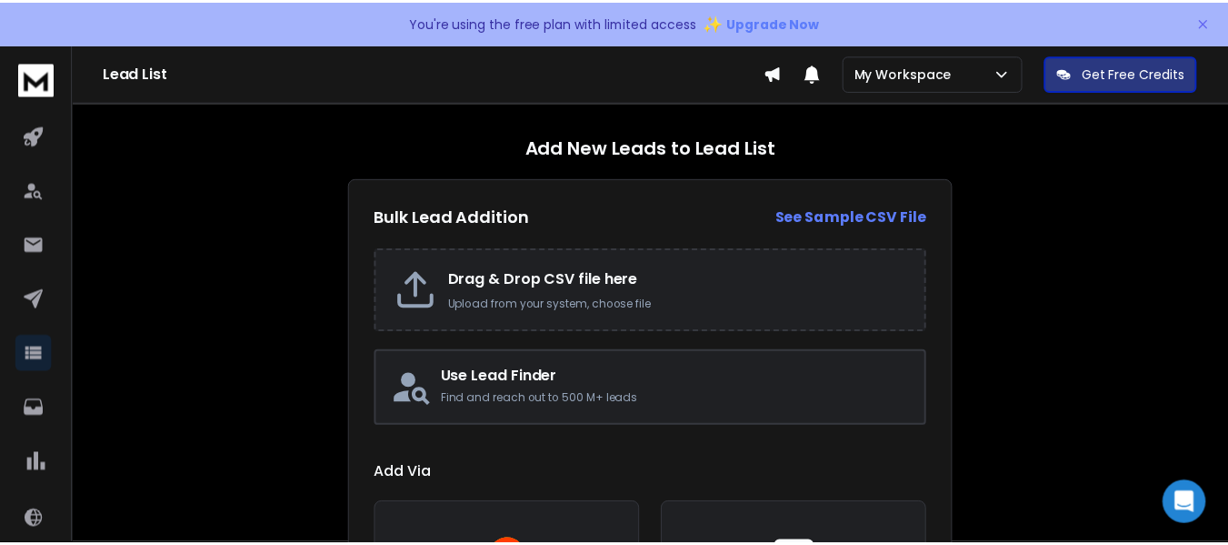
scroll to position [125, 0]
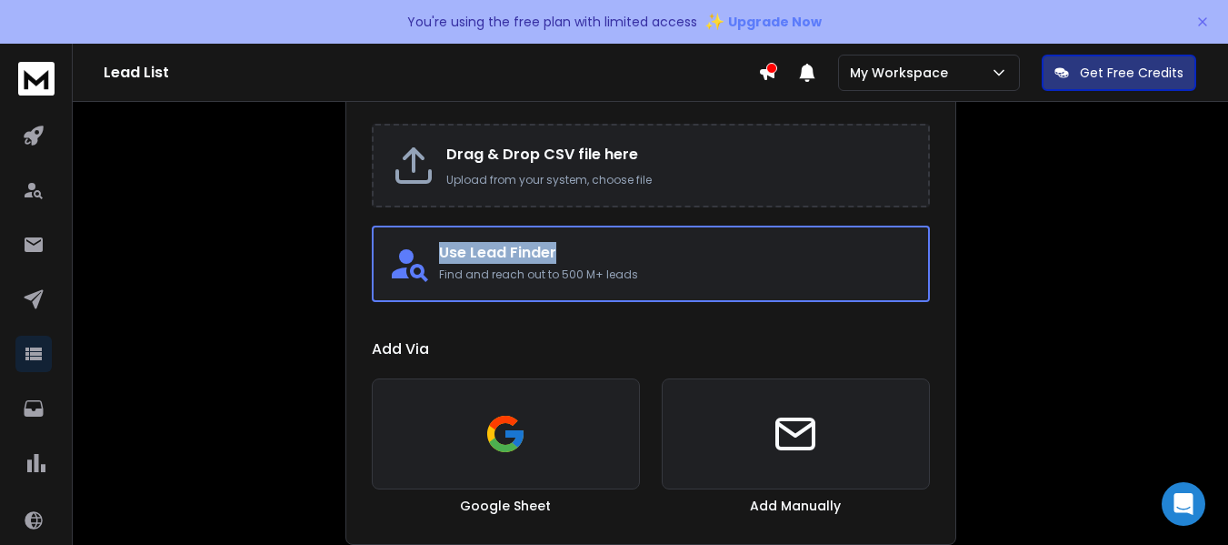
drag, startPoint x: 587, startPoint y: 245, endPoint x: 424, endPoint y: 241, distance: 163.7
click at [424, 241] on div "Use Lead Finder Find and reach out to 500 M+ leads" at bounding box center [651, 263] width 558 height 76
